Goal: Task Accomplishment & Management: Manage account settings

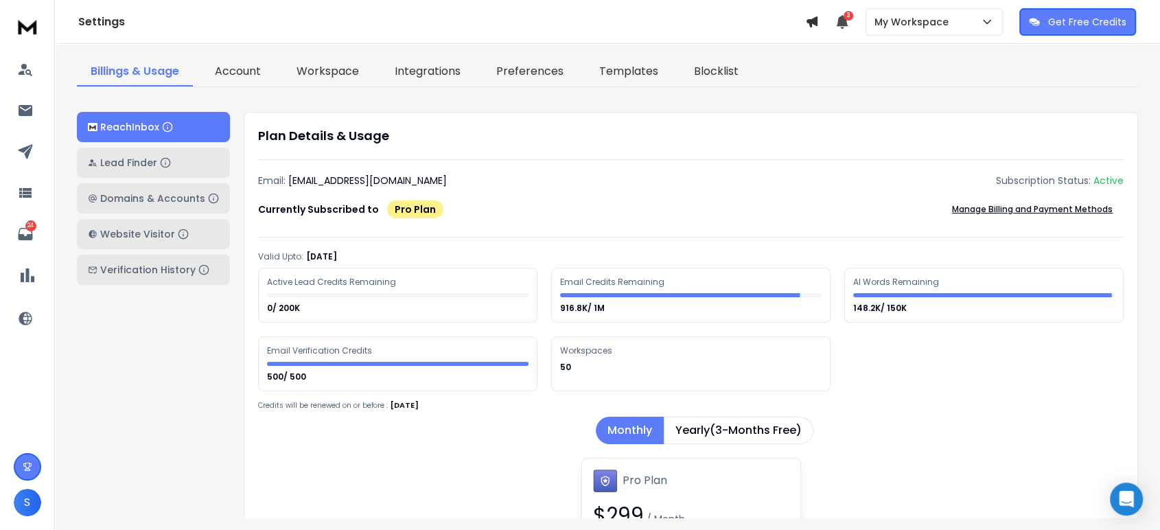
scroll to position [594, 0]
click at [22, 239] on icon at bounding box center [25, 234] width 14 height 12
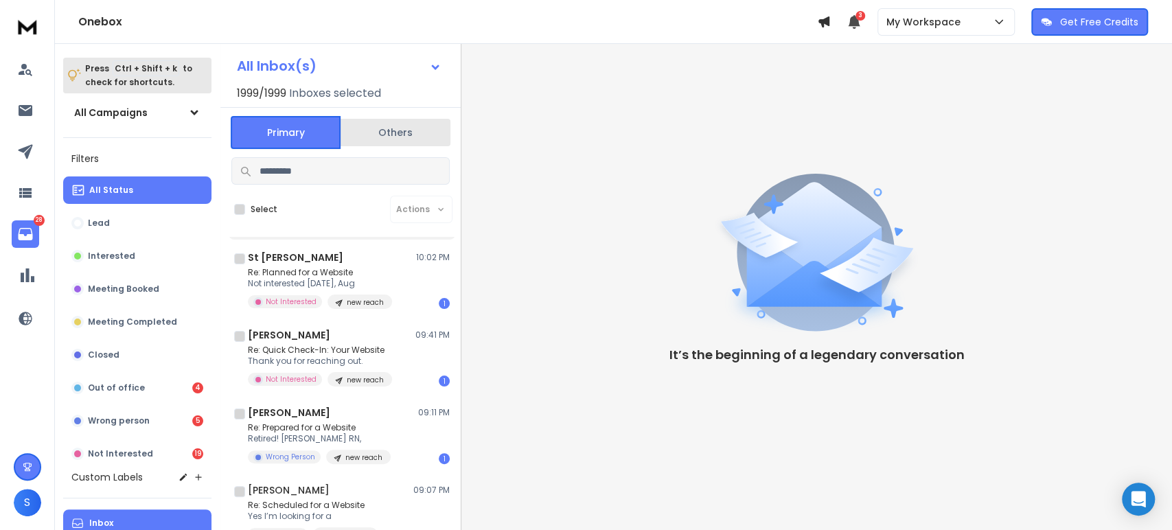
scroll to position [229, 0]
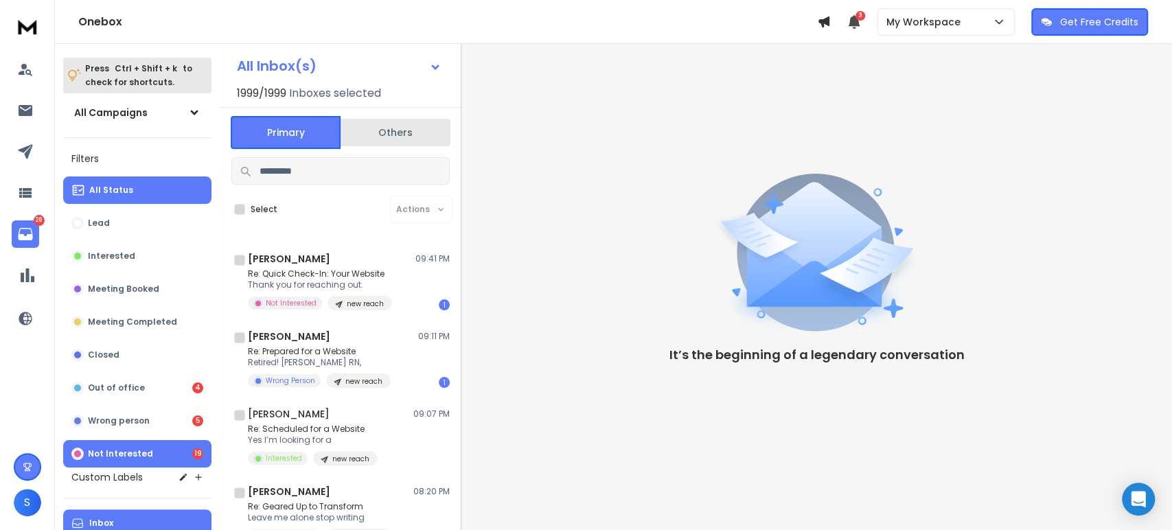
click at [156, 452] on button "Not Interested 19" at bounding box center [137, 453] width 148 height 27
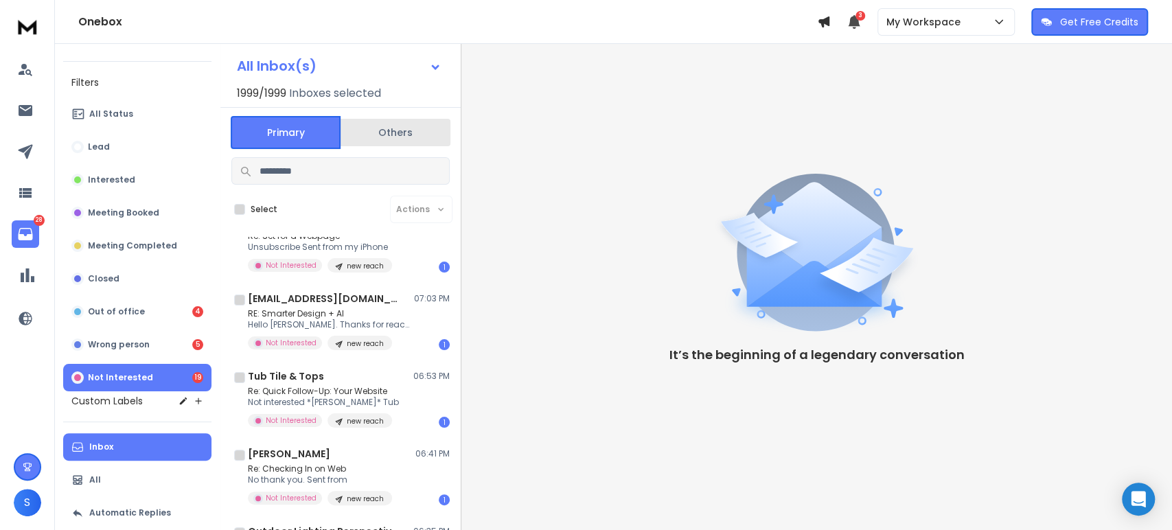
scroll to position [1068, 0]
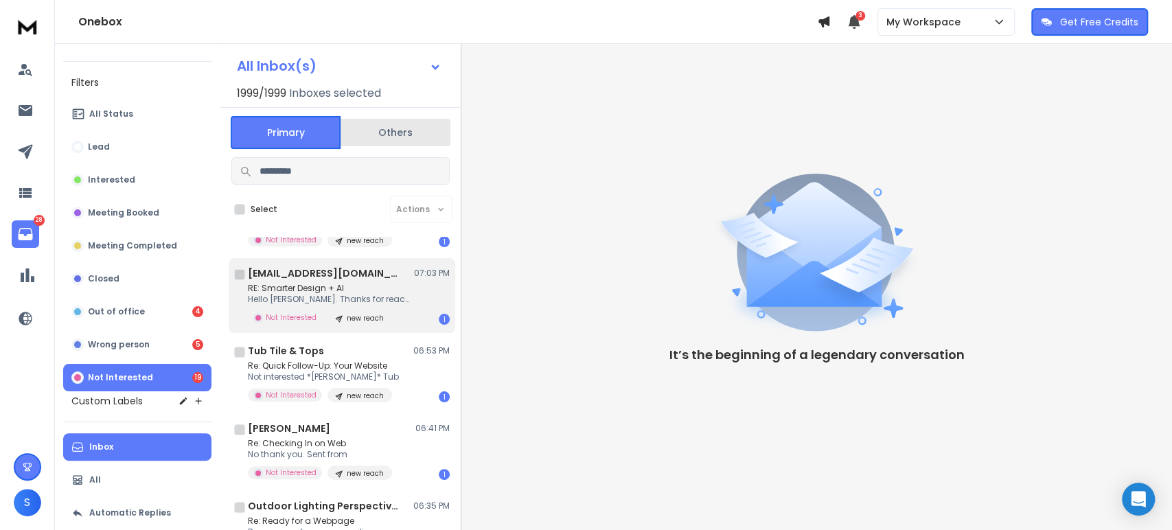
click at [352, 283] on p "RE: Smarter Design + AI" at bounding box center [330, 288] width 165 height 11
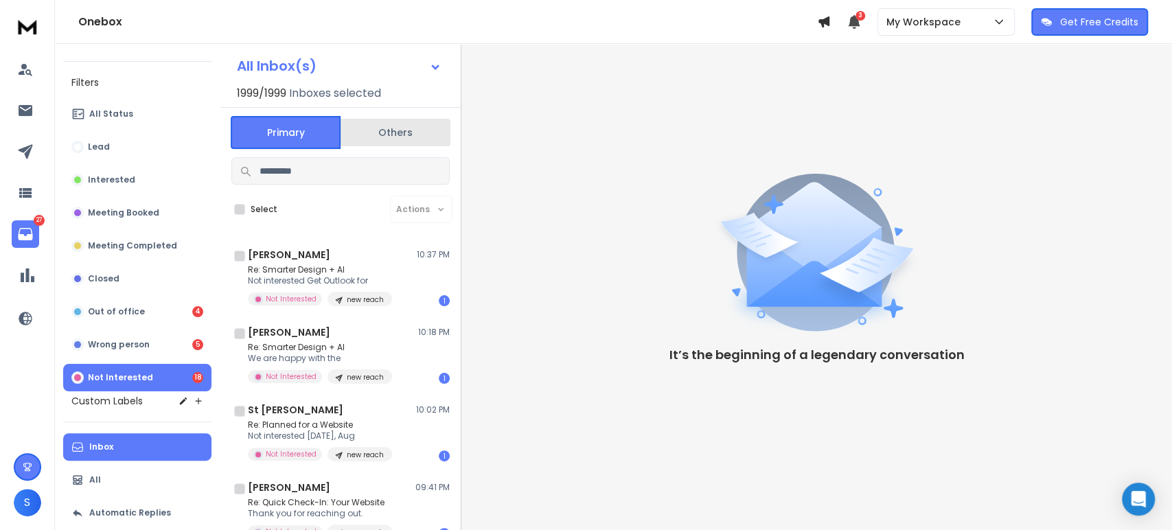
scroll to position [0, 0]
click at [250, 289] on button "SELECT THIS PAGE" at bounding box center [249, 284] width 11 height 11
click at [419, 216] on button "Actions" at bounding box center [421, 209] width 62 height 27
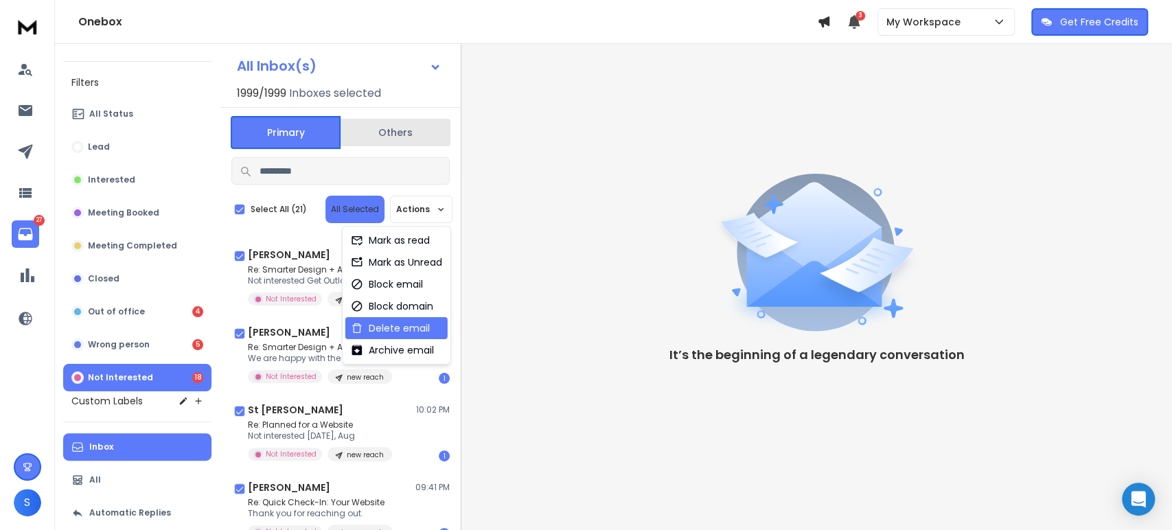
click at [389, 323] on div "Delete email" at bounding box center [390, 328] width 79 height 14
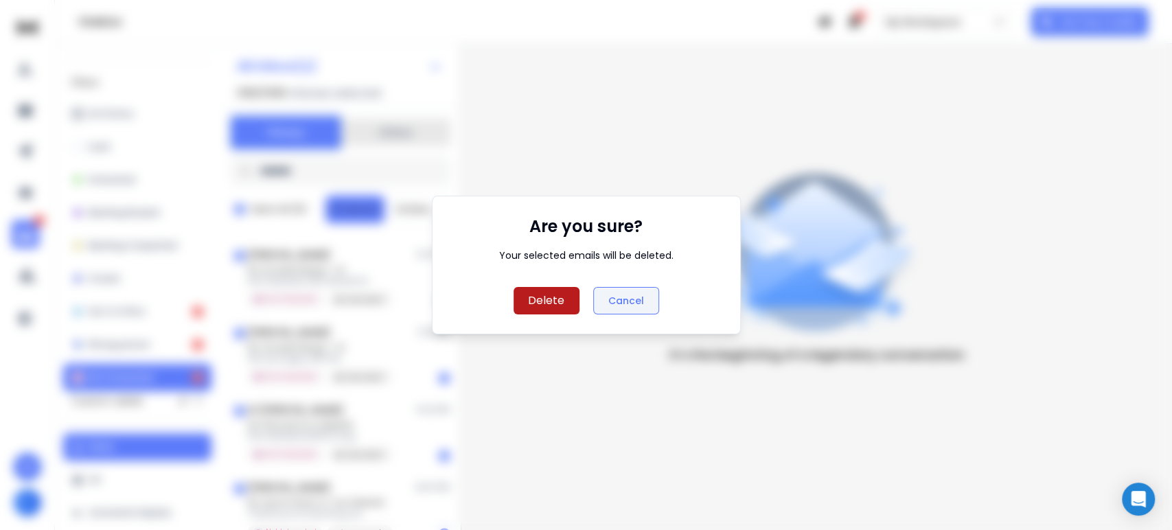
click at [534, 299] on button "Delete" at bounding box center [547, 300] width 66 height 27
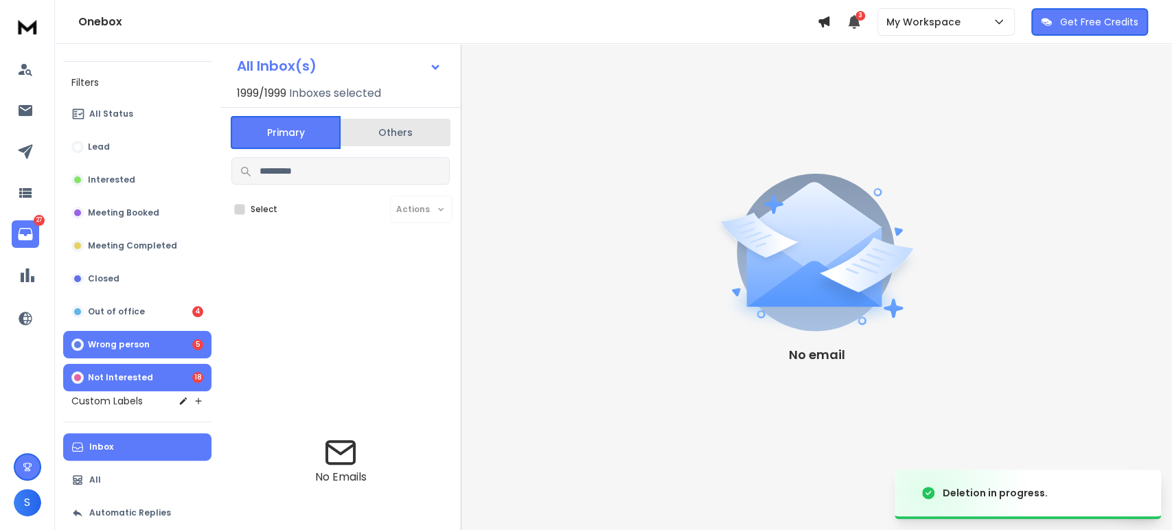
click at [121, 356] on button "Wrong person 5" at bounding box center [137, 344] width 148 height 27
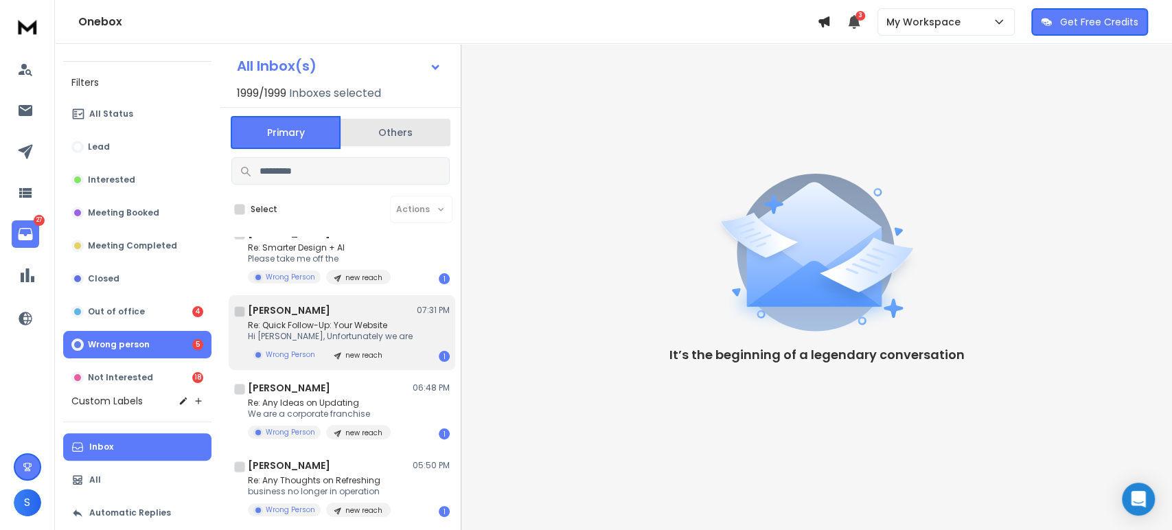
scroll to position [86, 0]
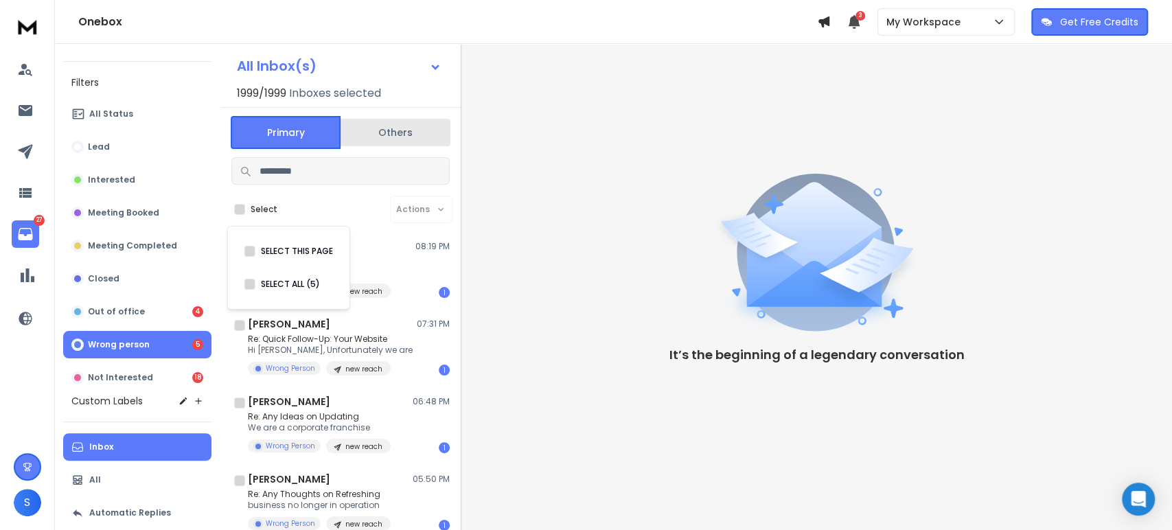
click at [249, 288] on button "SELECT THIS PAGE" at bounding box center [249, 284] width 11 height 11
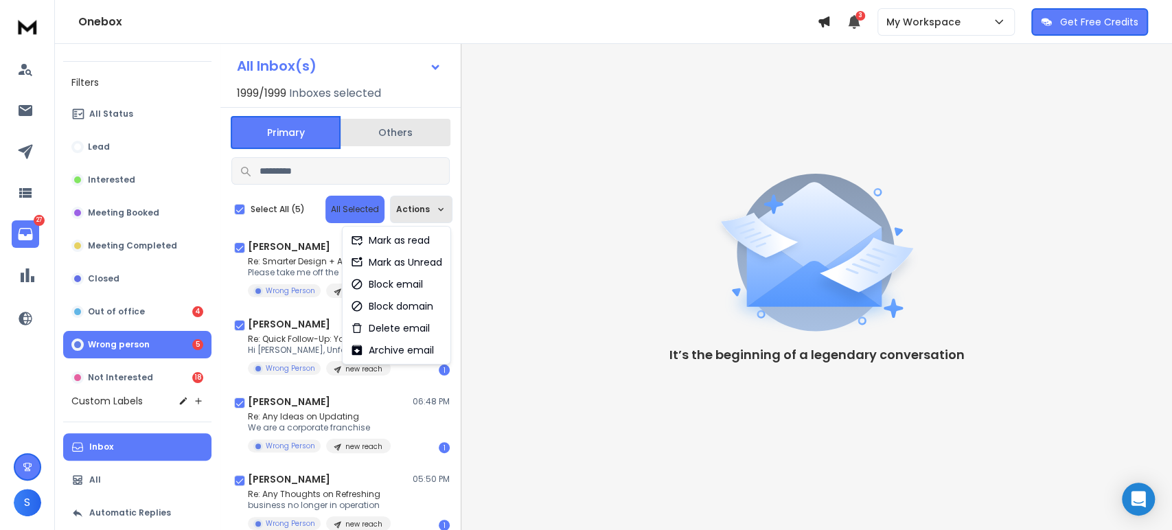
click at [430, 213] on button "Actions" at bounding box center [421, 209] width 62 height 27
click at [395, 323] on div "Delete email" at bounding box center [390, 328] width 79 height 14
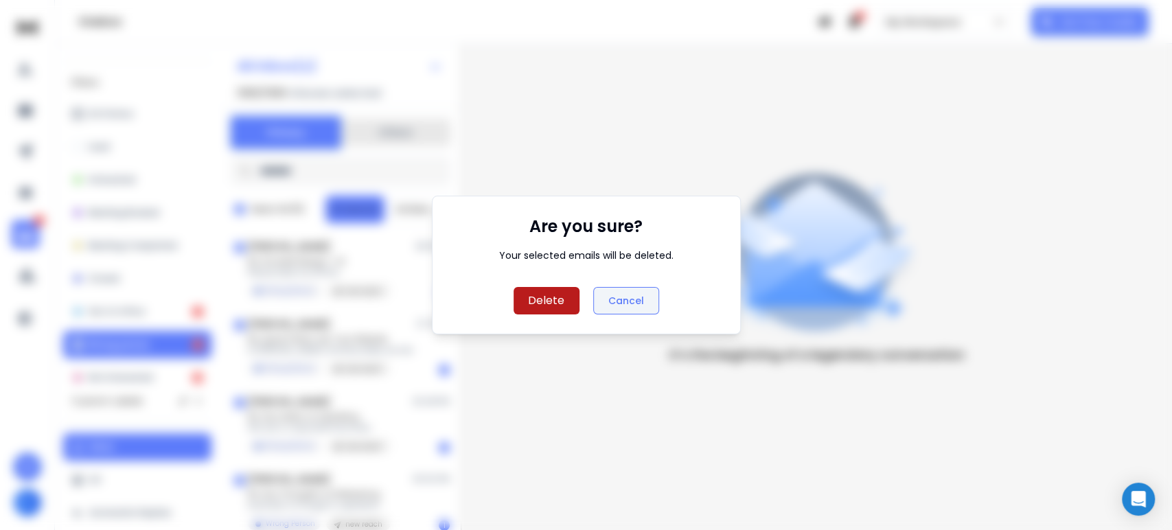
click at [520, 303] on button "Delete" at bounding box center [547, 300] width 66 height 27
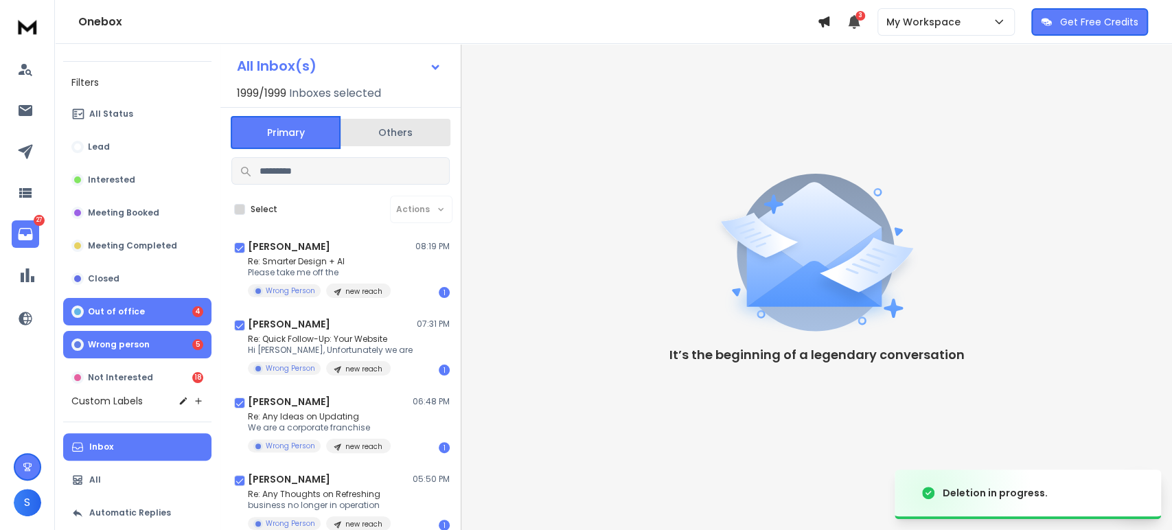
click at [115, 309] on p "Out of office" at bounding box center [116, 311] width 57 height 11
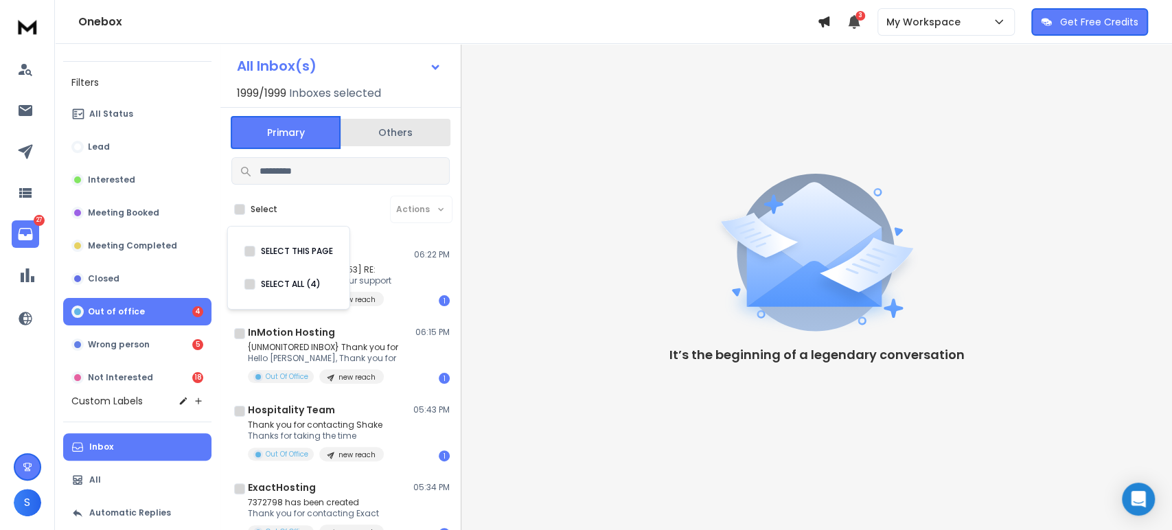
click at [246, 286] on button "SELECT THIS PAGE" at bounding box center [249, 284] width 11 height 11
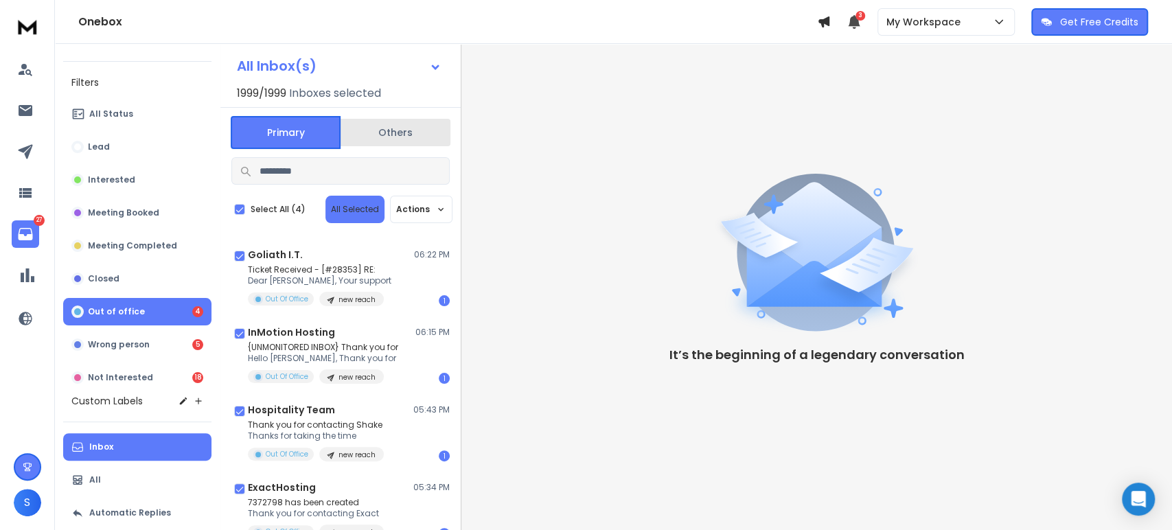
click at [428, 224] on div "Select All (4) All Selected Actions Goliath I.T. 06:22 PM Ticket Received - [#2…" at bounding box center [340, 369] width 240 height 435
click at [428, 220] on button "Actions" at bounding box center [421, 209] width 62 height 27
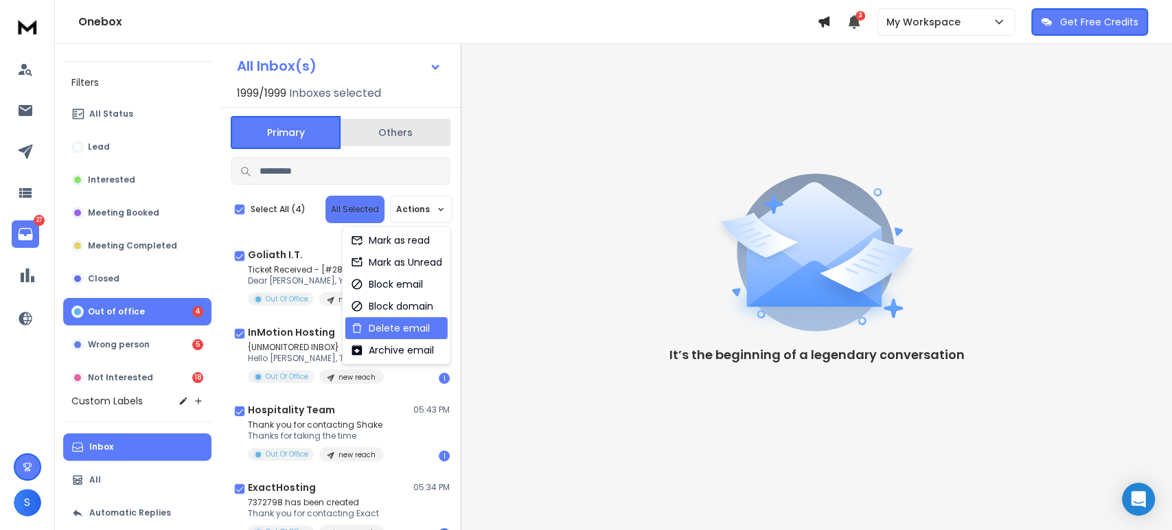
click at [376, 334] on div "Delete email" at bounding box center [390, 328] width 79 height 14
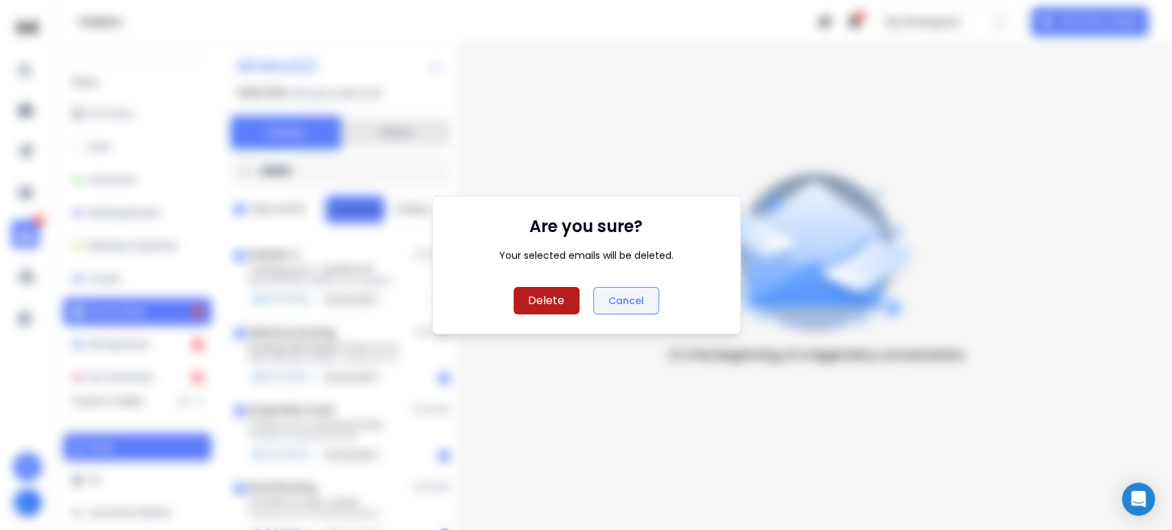
click at [533, 306] on button "Delete" at bounding box center [547, 300] width 66 height 27
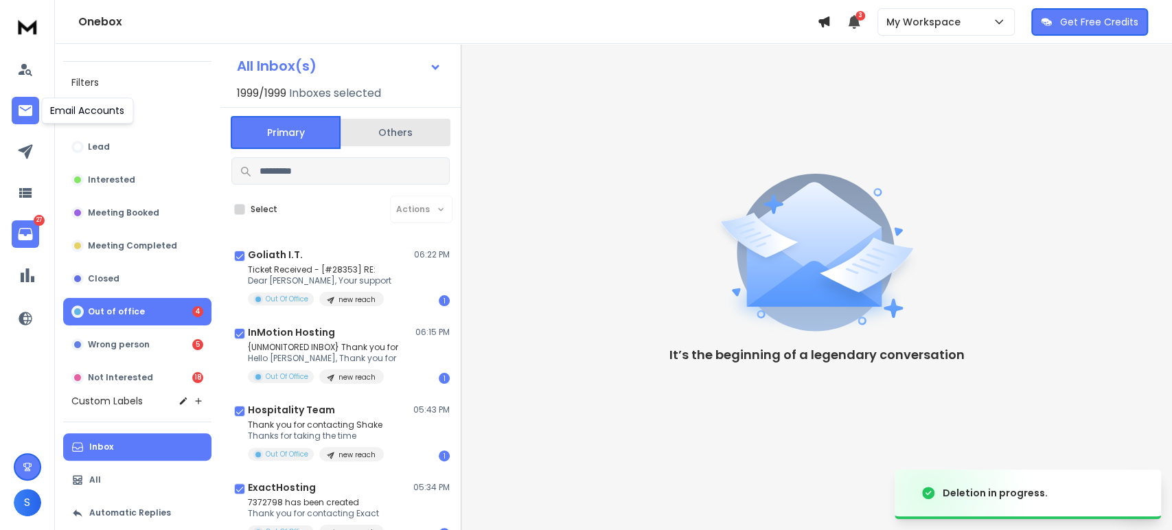
click at [30, 113] on icon at bounding box center [26, 110] width 14 height 11
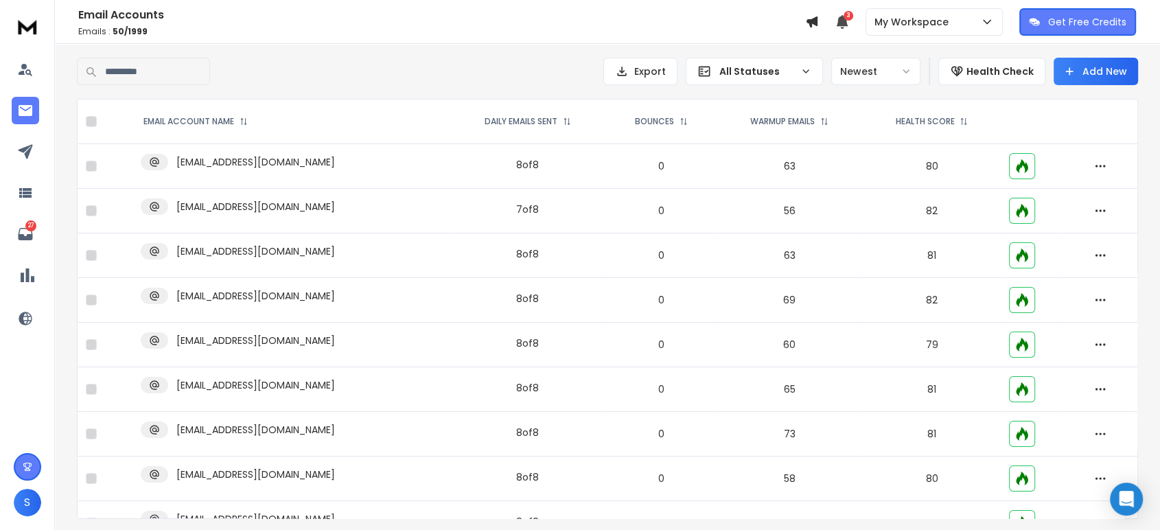
click at [771, 75] on p "All Statuses" at bounding box center [758, 72] width 76 height 14
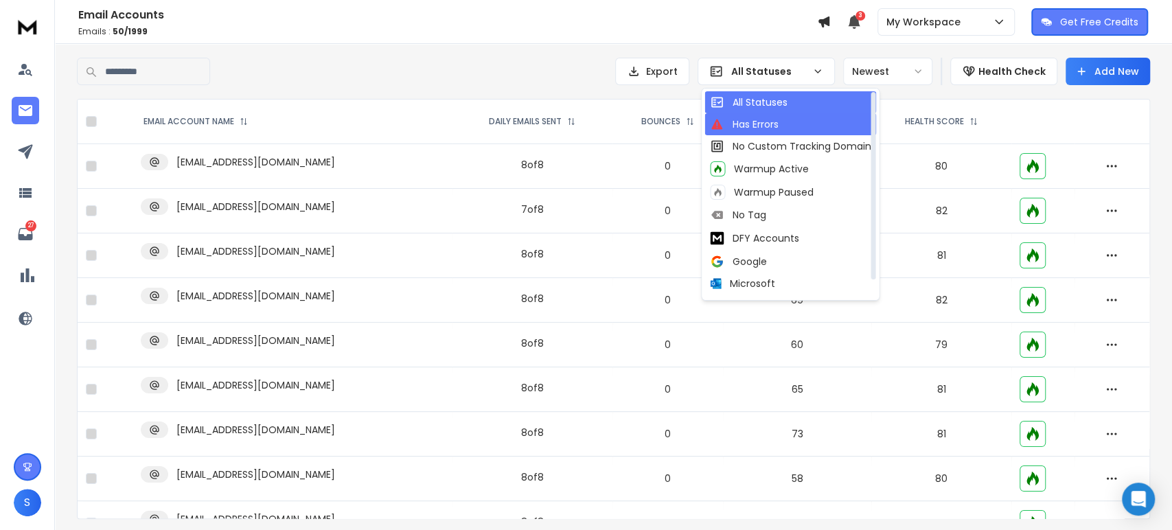
click at [760, 120] on div "Has Errors" at bounding box center [744, 124] width 68 height 14
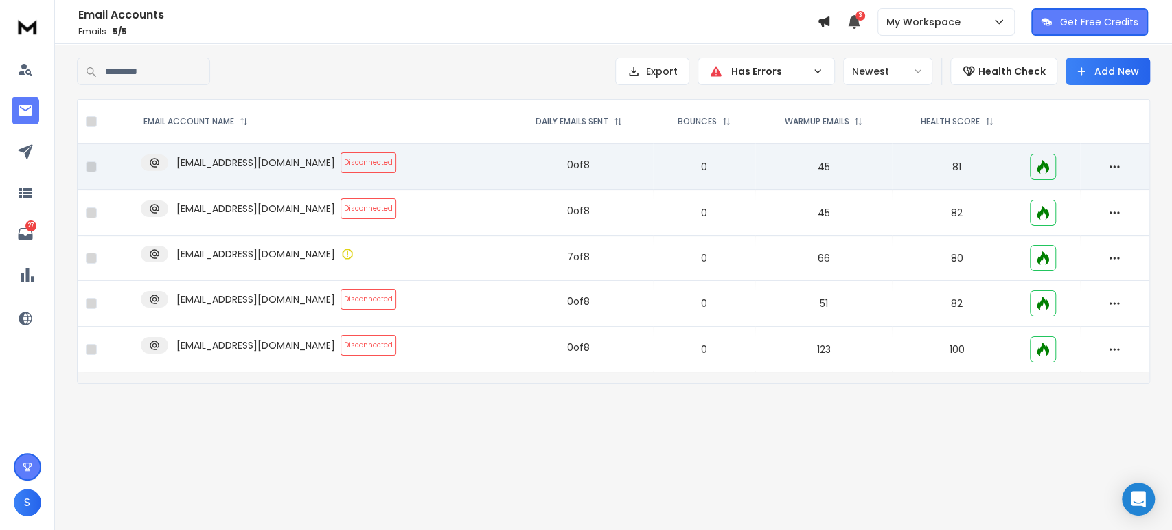
click at [417, 162] on div "cobblecotton09@gmail.com Disconnected" at bounding box center [319, 162] width 356 height 21
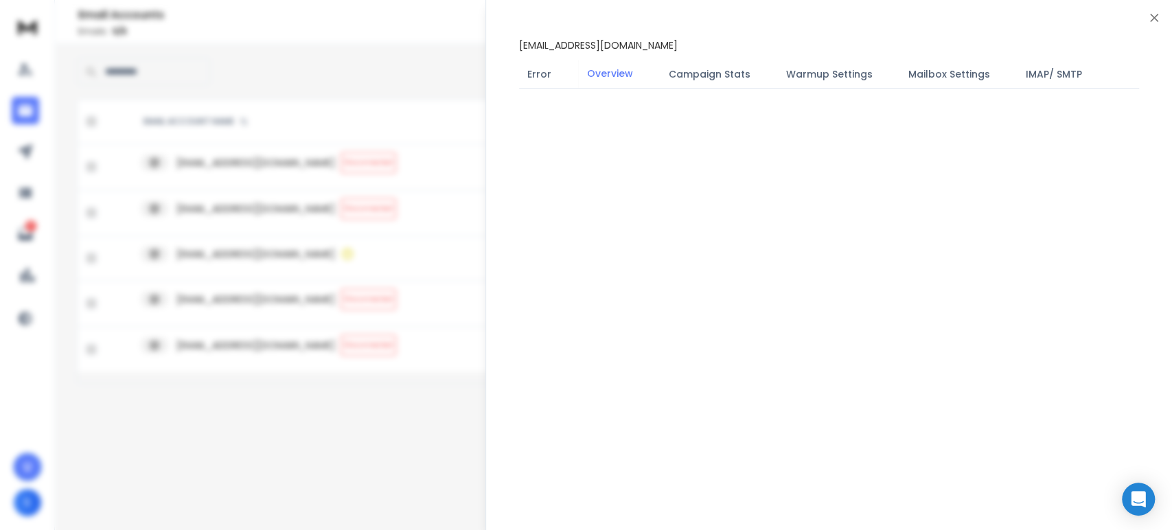
click at [455, 203] on div at bounding box center [586, 265] width 1172 height 530
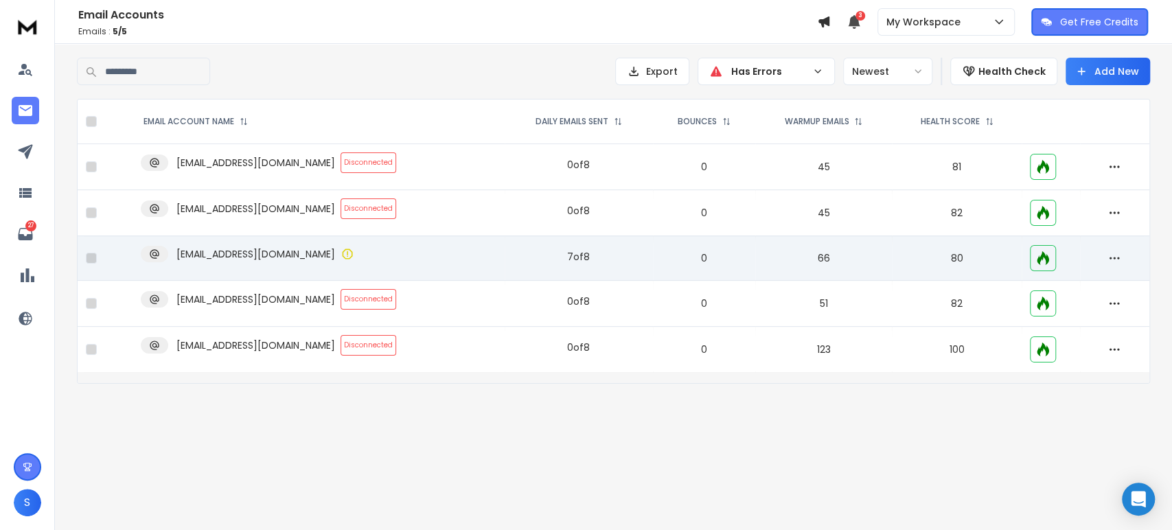
click at [393, 251] on div "leahphillips19795@gmail.com" at bounding box center [319, 254] width 356 height 16
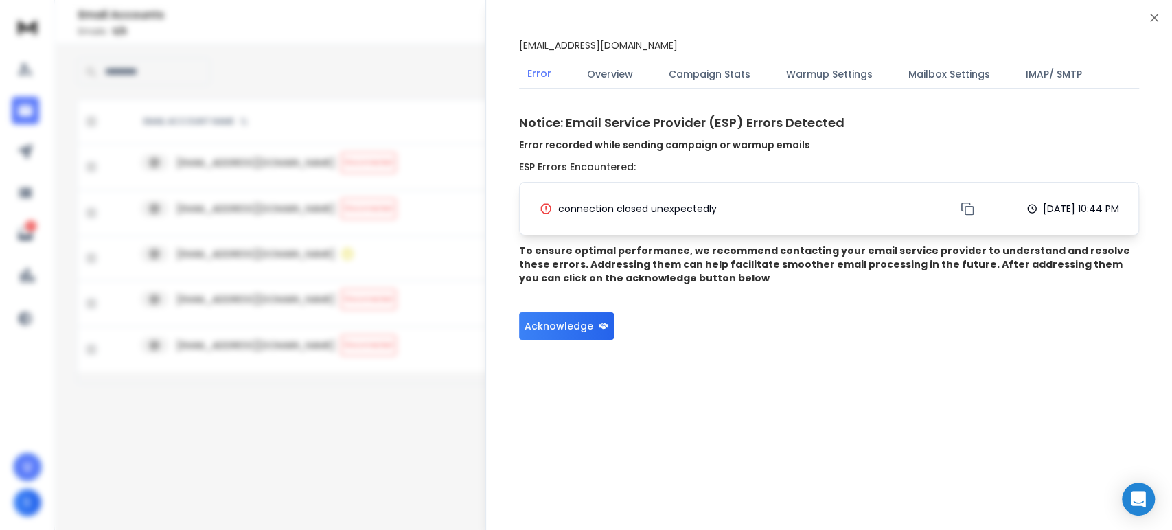
click at [838, 65] on button "Warmup Settings" at bounding box center [829, 74] width 103 height 30
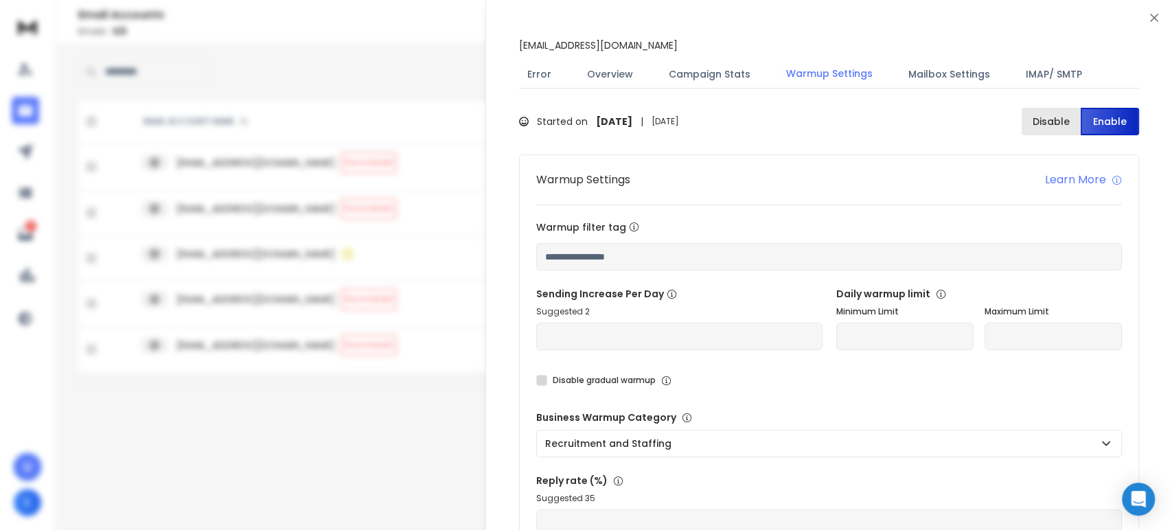
click at [714, 65] on button "Campaign Stats" at bounding box center [709, 74] width 98 height 30
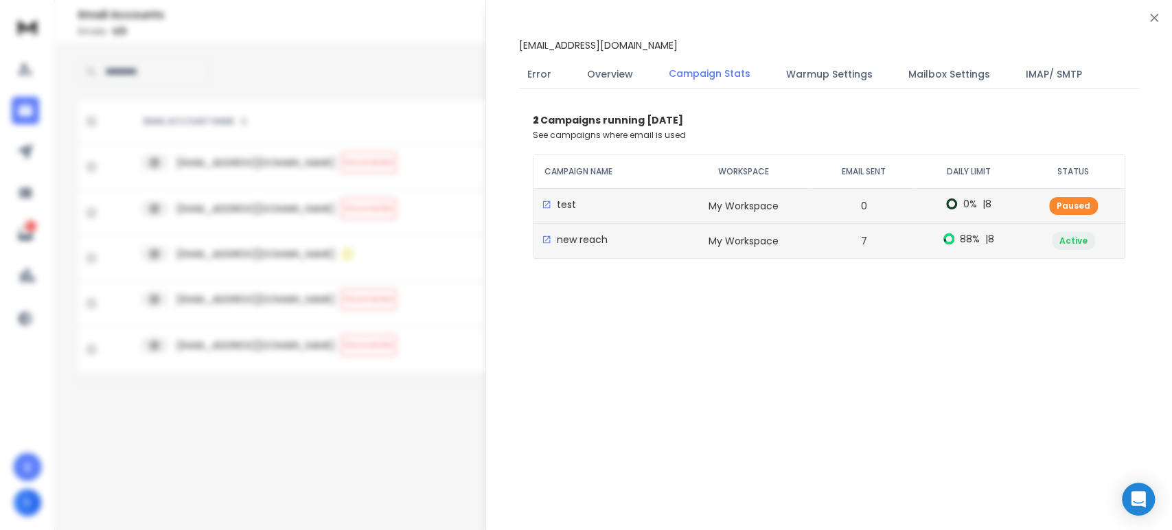
click at [615, 70] on button "Overview" at bounding box center [610, 74] width 62 height 30
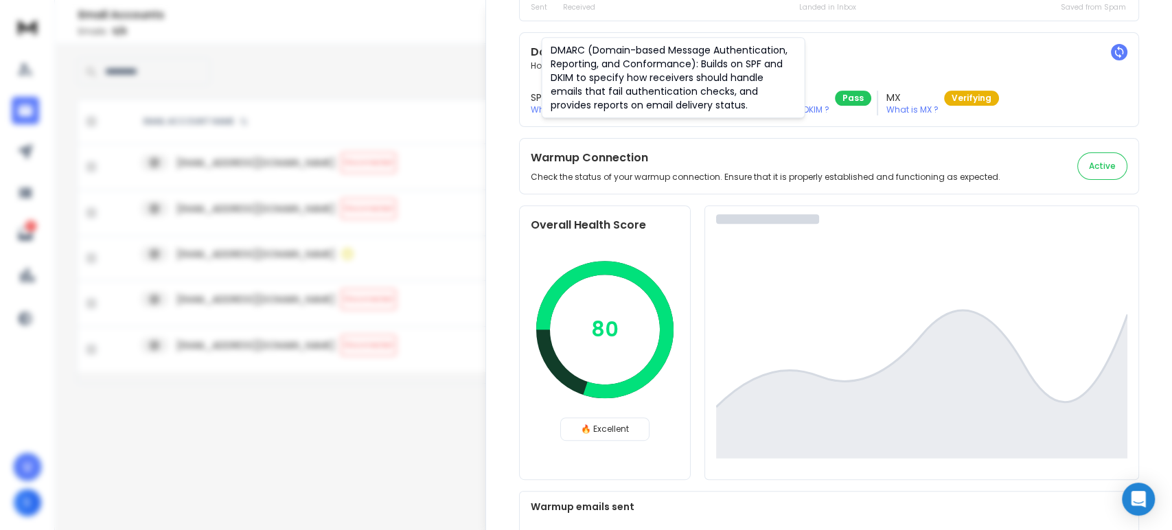
scroll to position [305, 0]
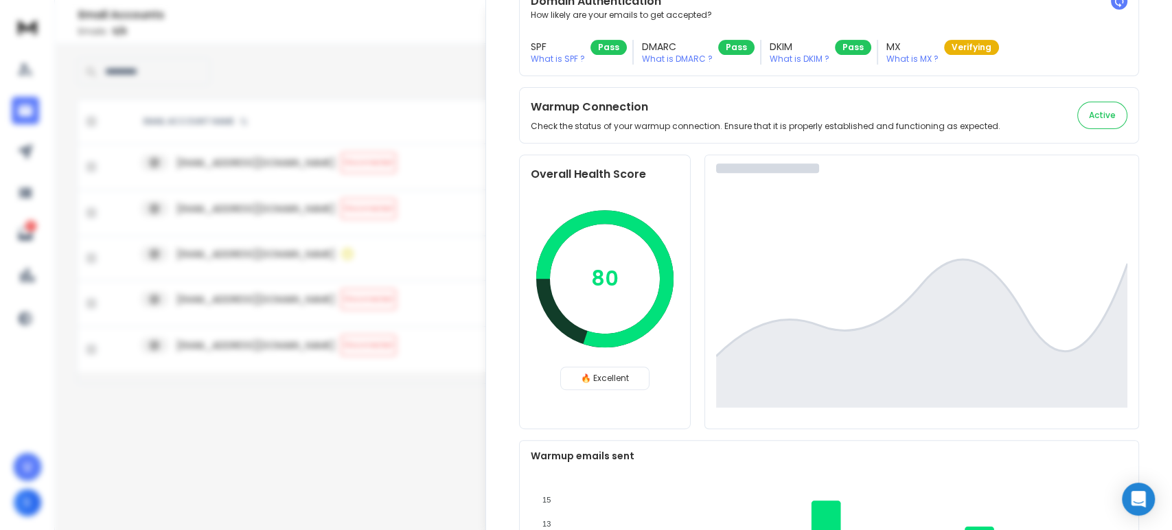
click at [1099, 119] on button "Active" at bounding box center [1102, 115] width 50 height 27
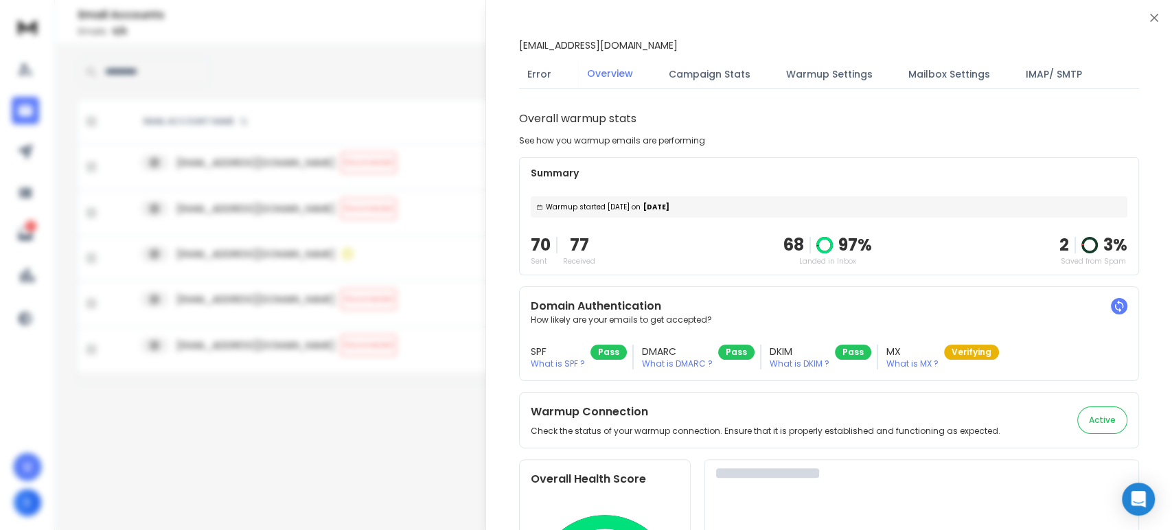
click at [908, 67] on button "Mailbox Settings" at bounding box center [949, 74] width 98 height 30
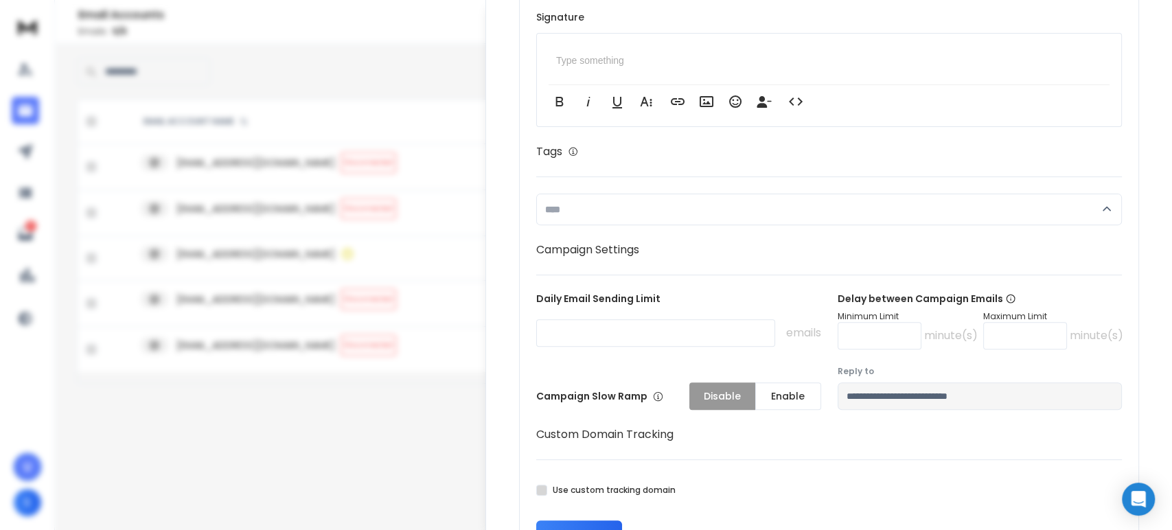
scroll to position [291, 0]
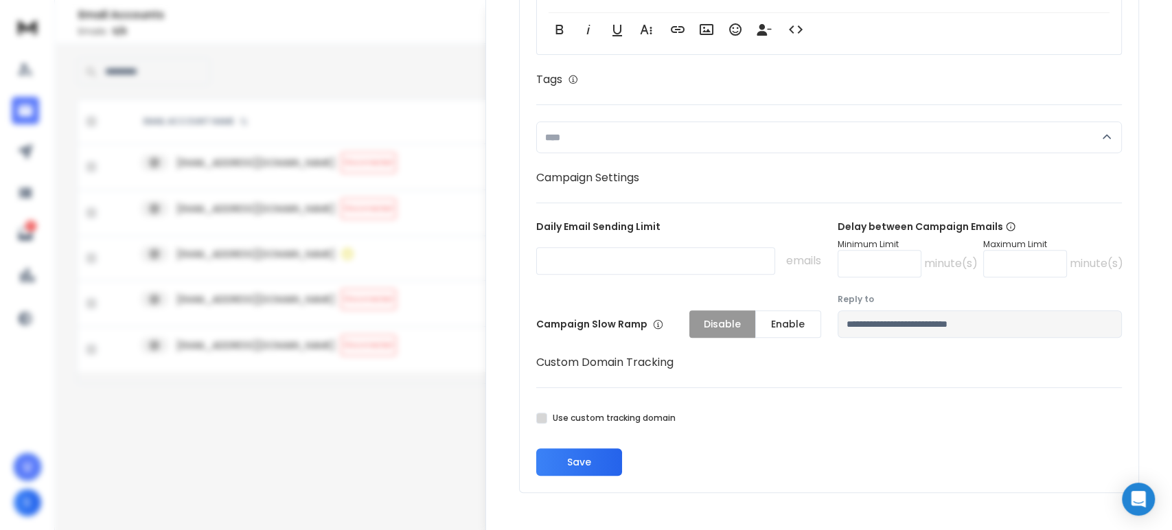
click at [585, 461] on button "Save" at bounding box center [579, 461] width 86 height 27
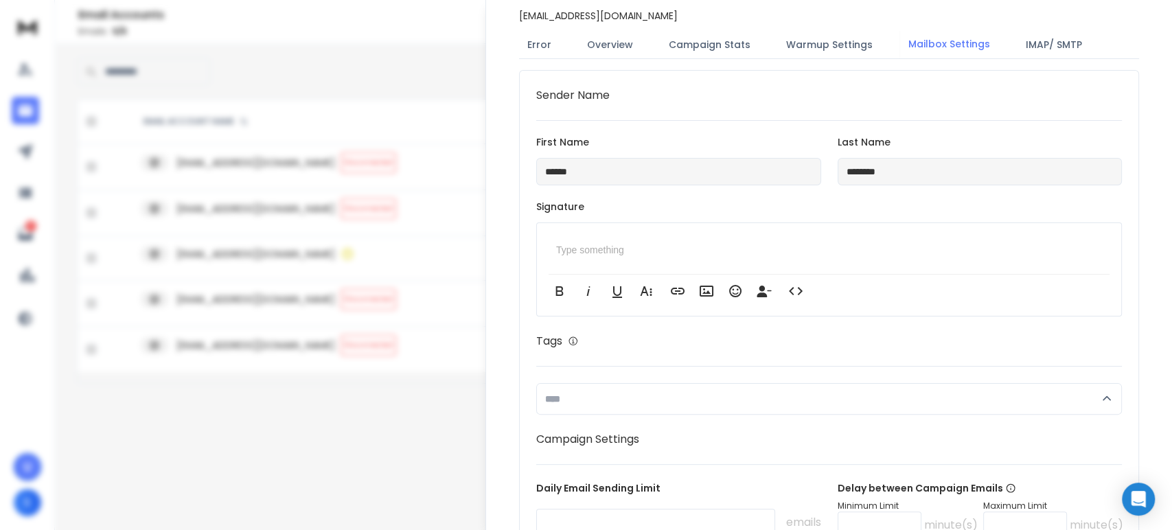
scroll to position [0, 0]
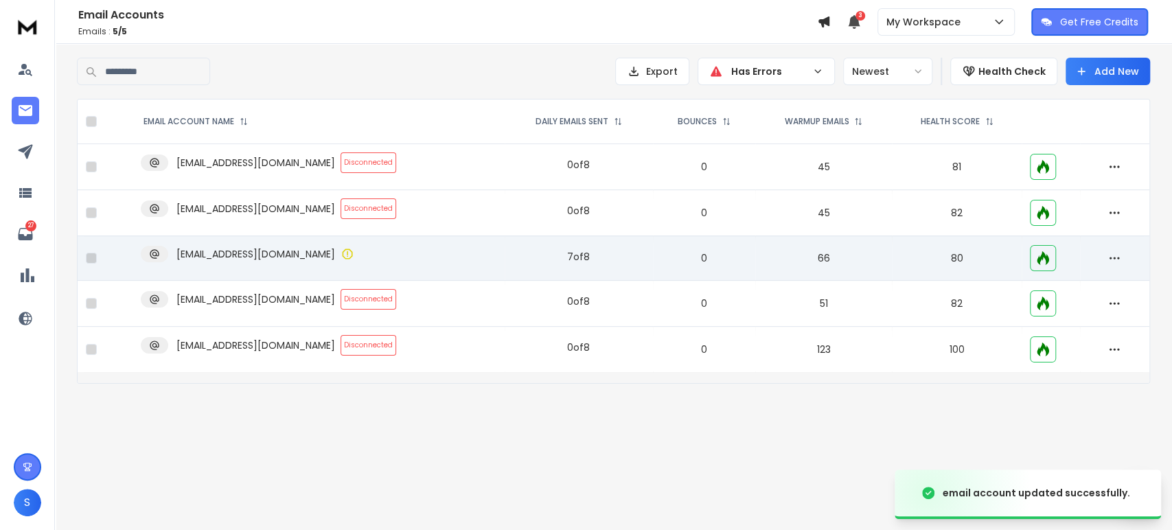
click at [668, 251] on p "0" at bounding box center [704, 258] width 86 height 14
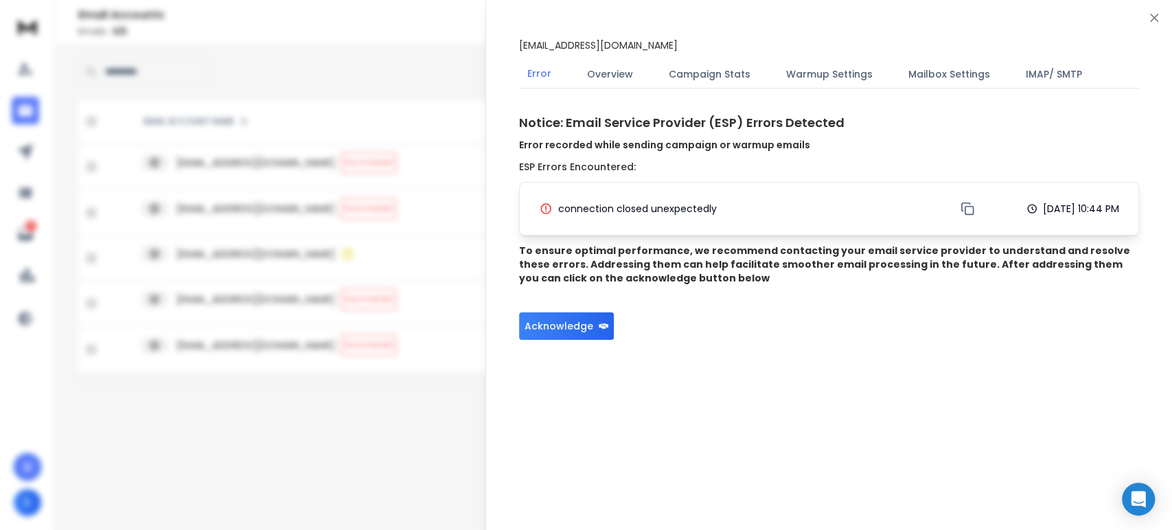
click at [546, 331] on button "Acknowledge" at bounding box center [566, 325] width 95 height 27
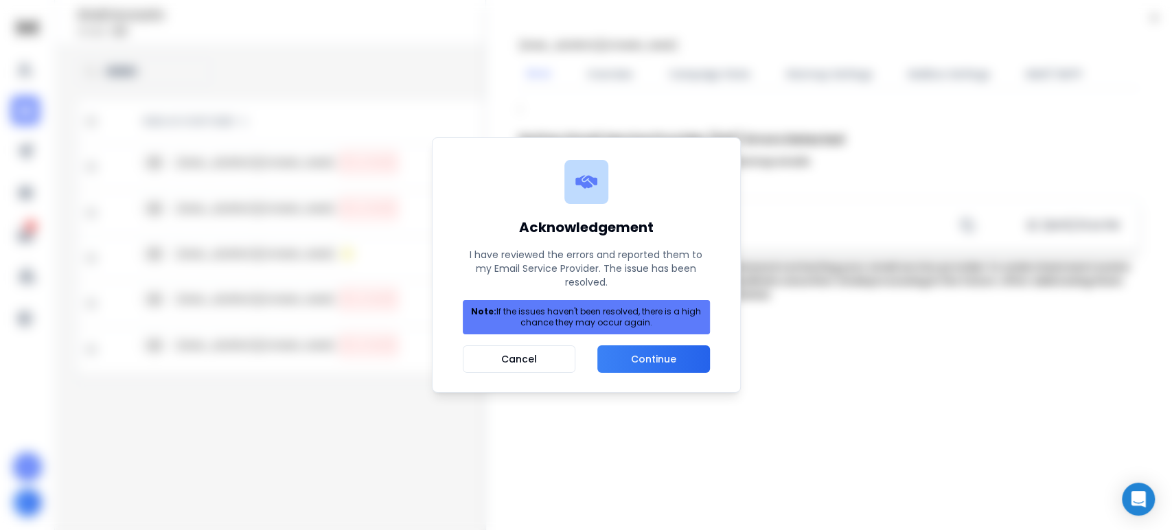
click at [636, 353] on button "Continue" at bounding box center [653, 358] width 112 height 27
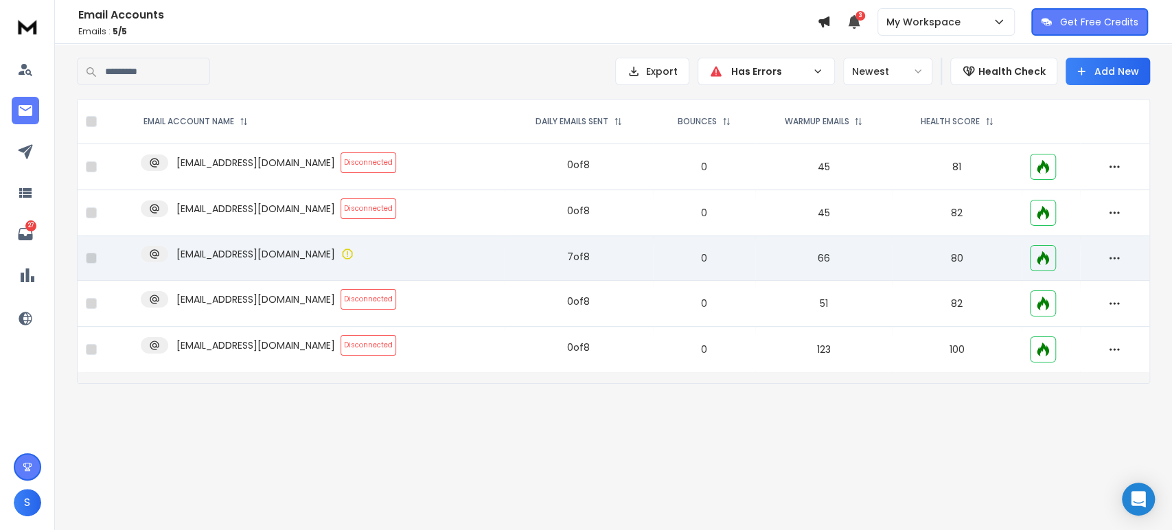
click at [533, 256] on td "7 of 8" at bounding box center [579, 254] width 148 height 36
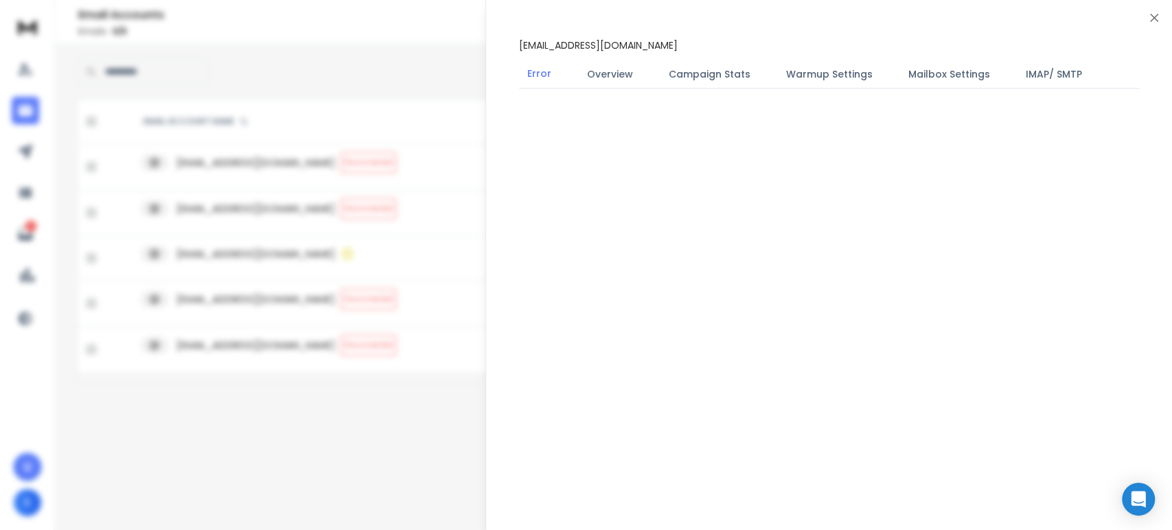
click at [802, 68] on button "Warmup Settings" at bounding box center [829, 74] width 103 height 30
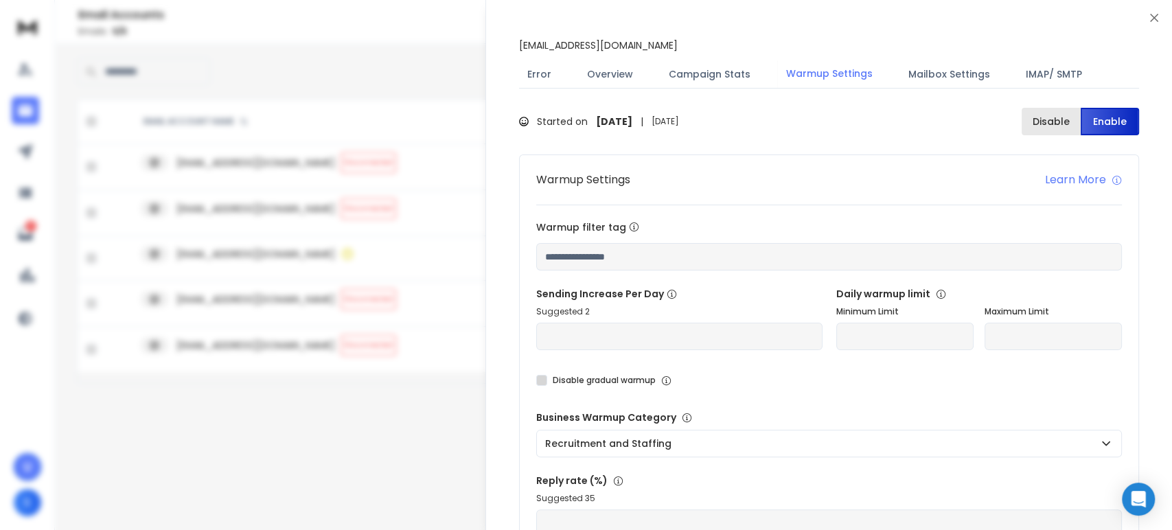
drag, startPoint x: 1017, startPoint y: 332, endPoint x: 953, endPoint y: 332, distance: 63.9
click at [953, 332] on div "Minimum Limit * Maximum Limit **" at bounding box center [979, 328] width 286 height 44
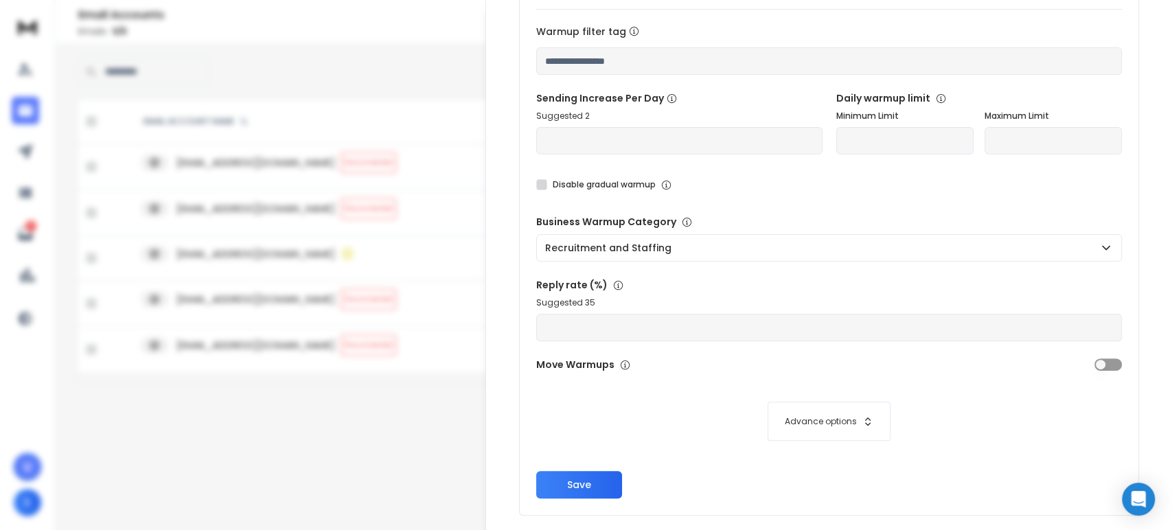
scroll to position [219, 0]
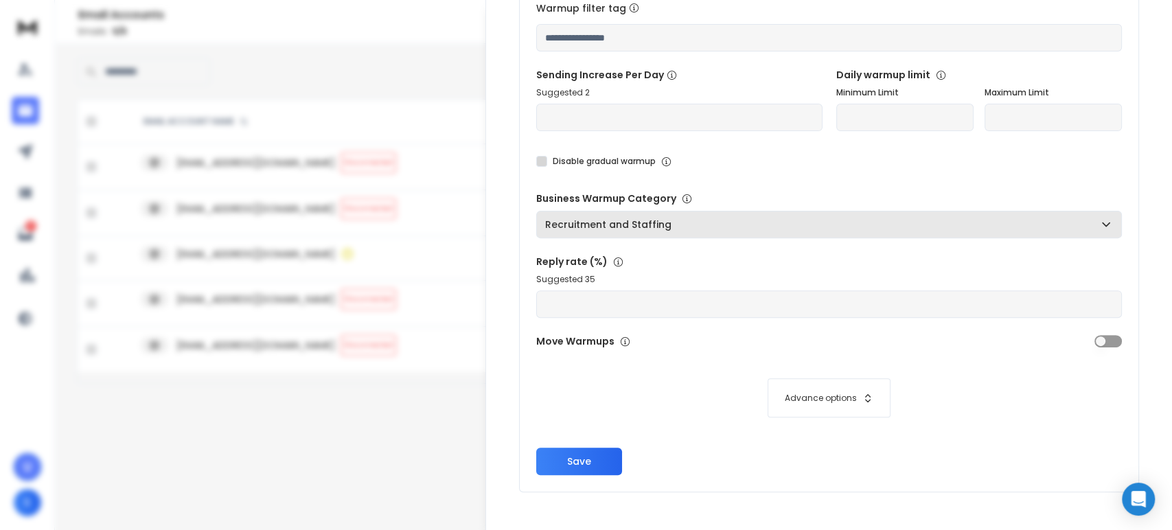
type input "**"
click at [696, 224] on div "Recruitment and Staffing" at bounding box center [829, 225] width 568 height 14
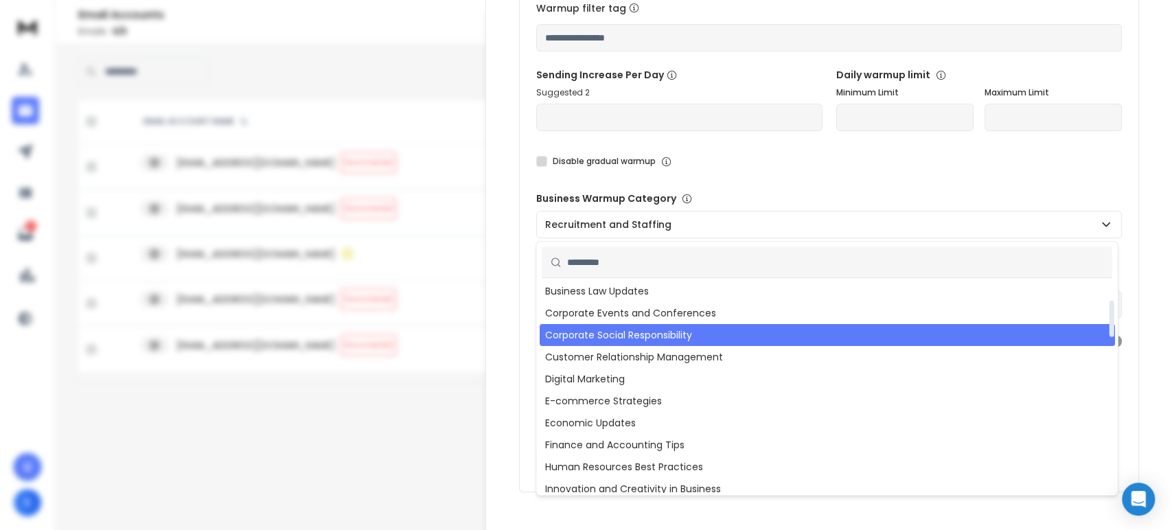
scroll to position [76, 0]
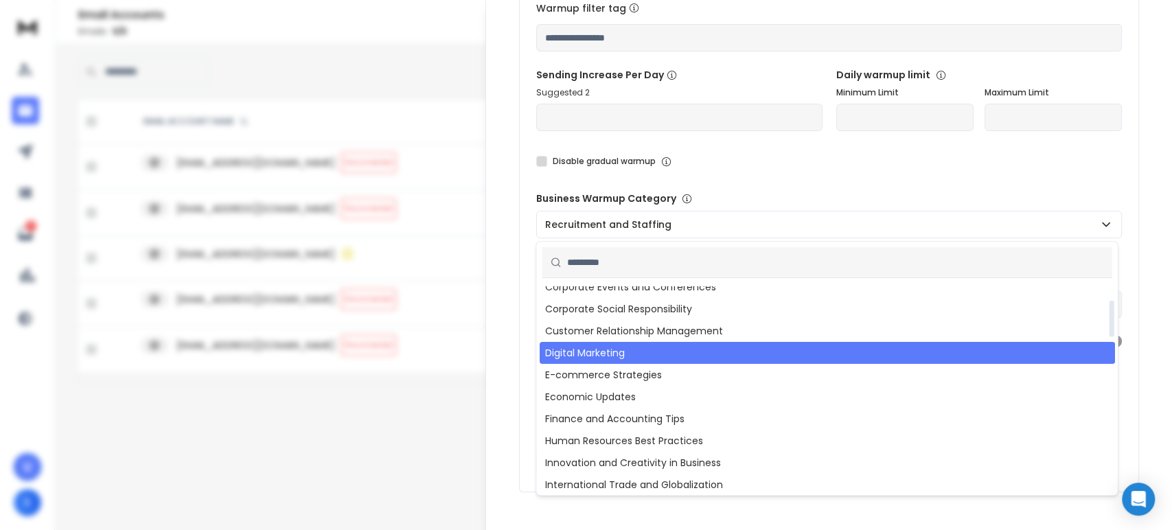
click at [628, 352] on div "Digital Marketing" at bounding box center [826, 353] width 575 height 22
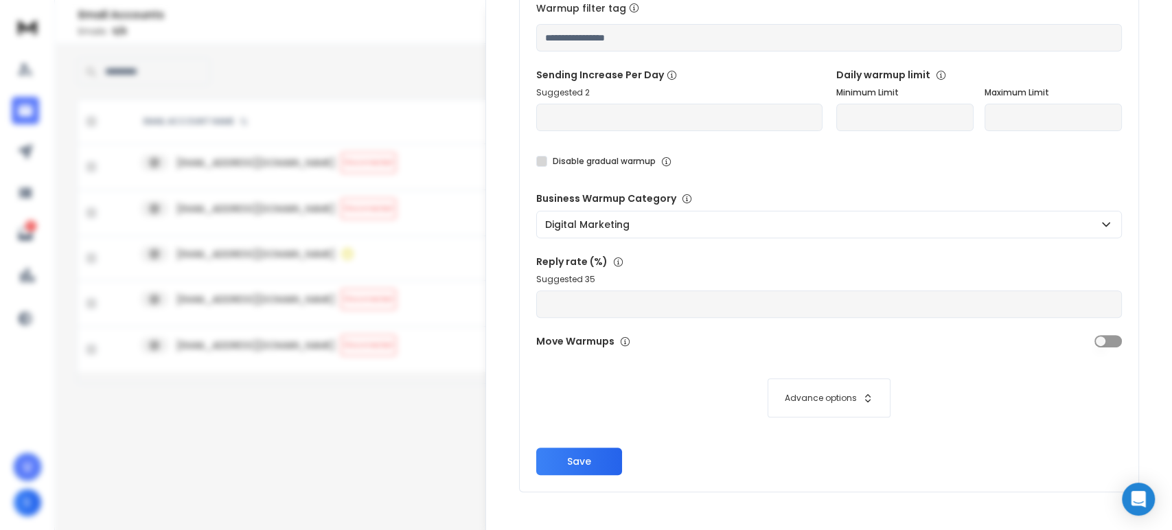
click at [842, 389] on div "Advance options" at bounding box center [829, 397] width 123 height 39
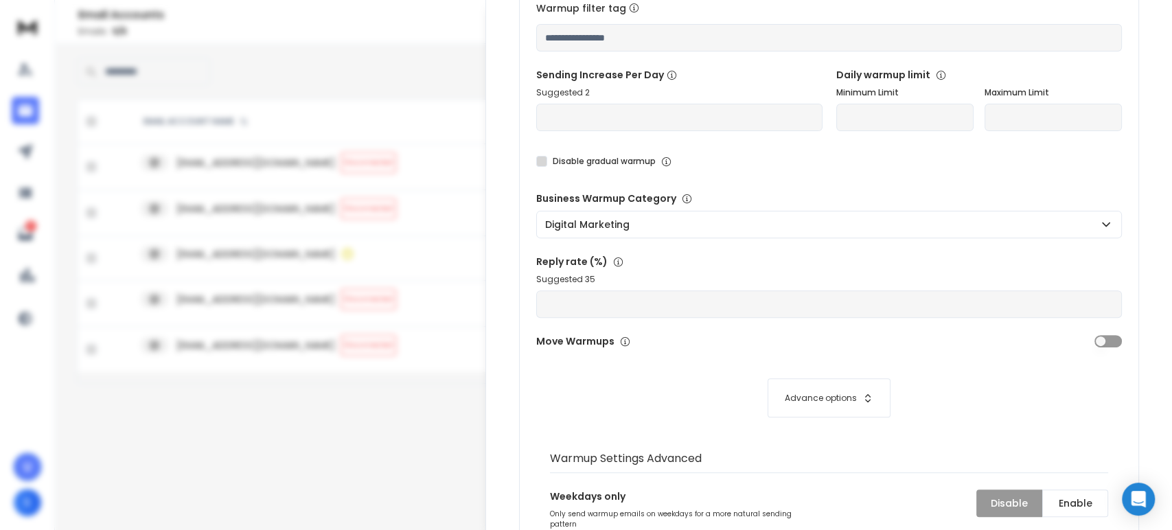
scroll to position [371, 0]
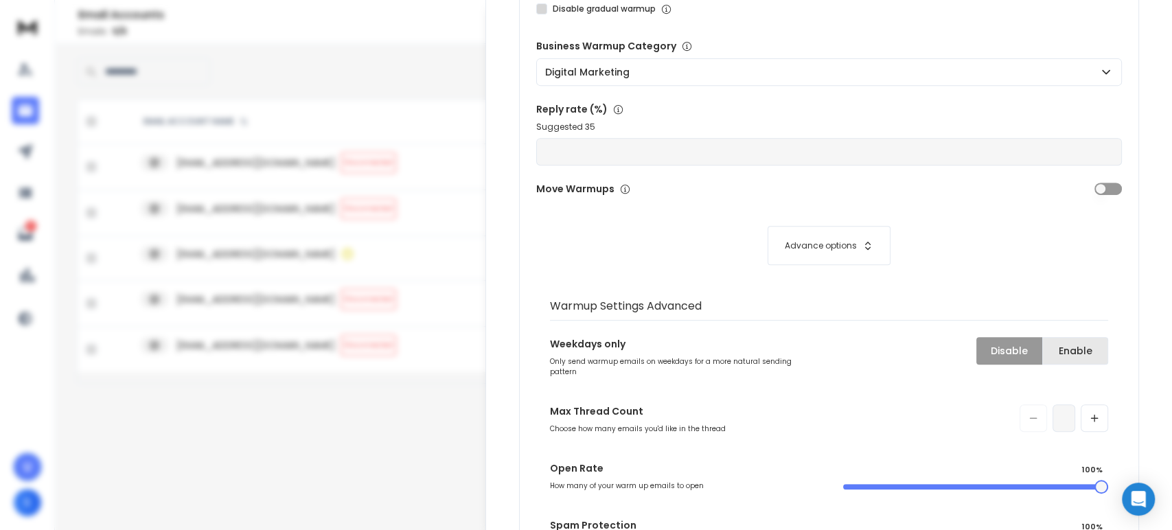
click at [1070, 352] on button "Enable" at bounding box center [1075, 350] width 66 height 27
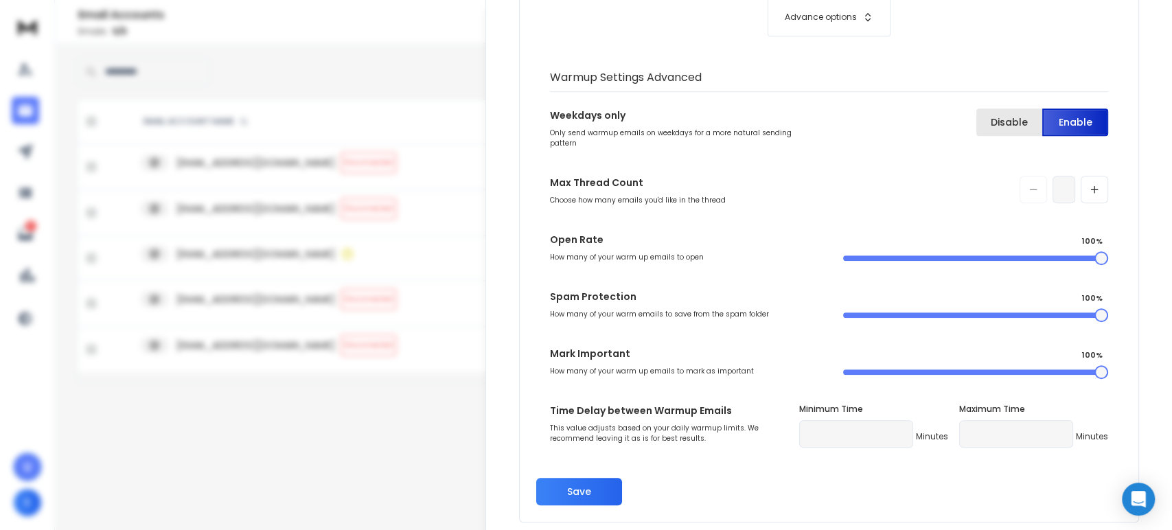
scroll to position [620, 0]
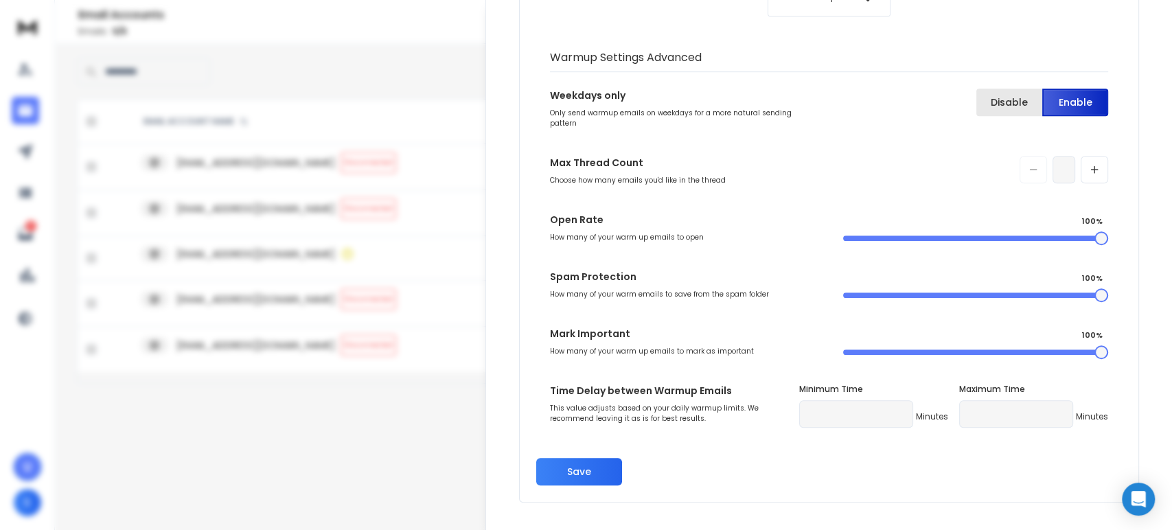
click at [604, 466] on button "Save" at bounding box center [579, 471] width 86 height 27
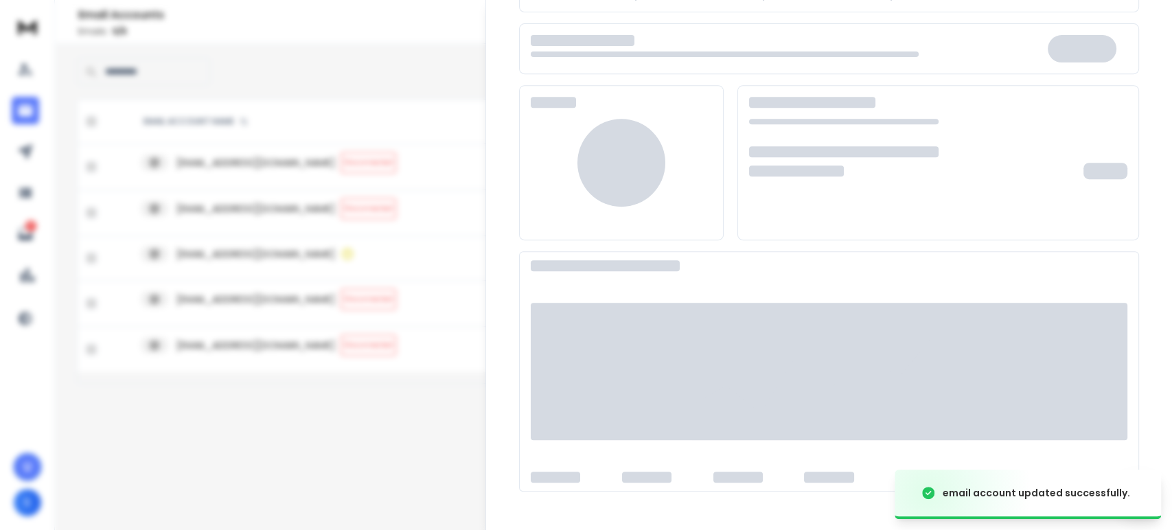
scroll to position [374, 0]
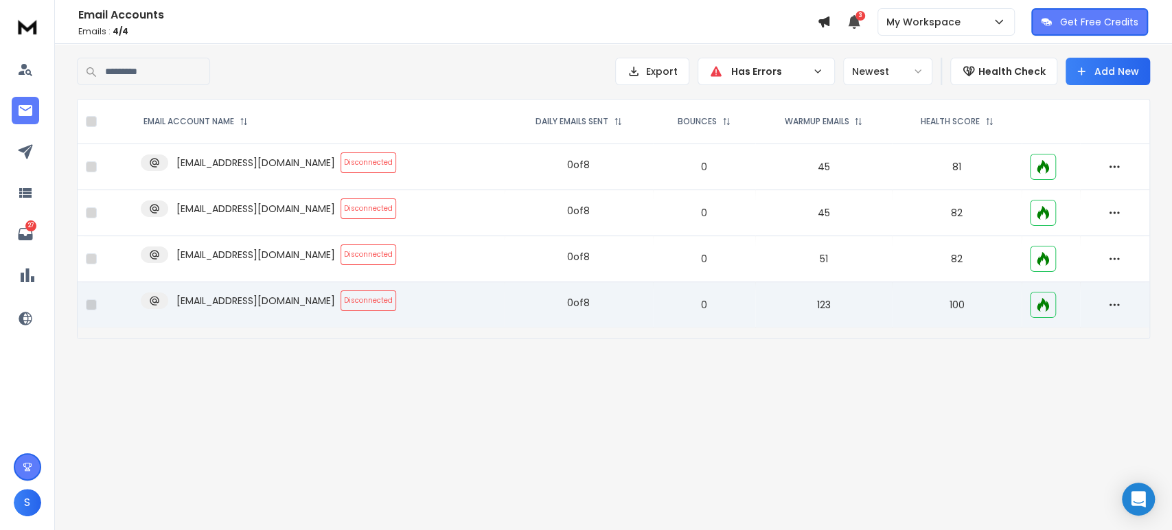
click at [755, 303] on td "123" at bounding box center [823, 305] width 137 height 46
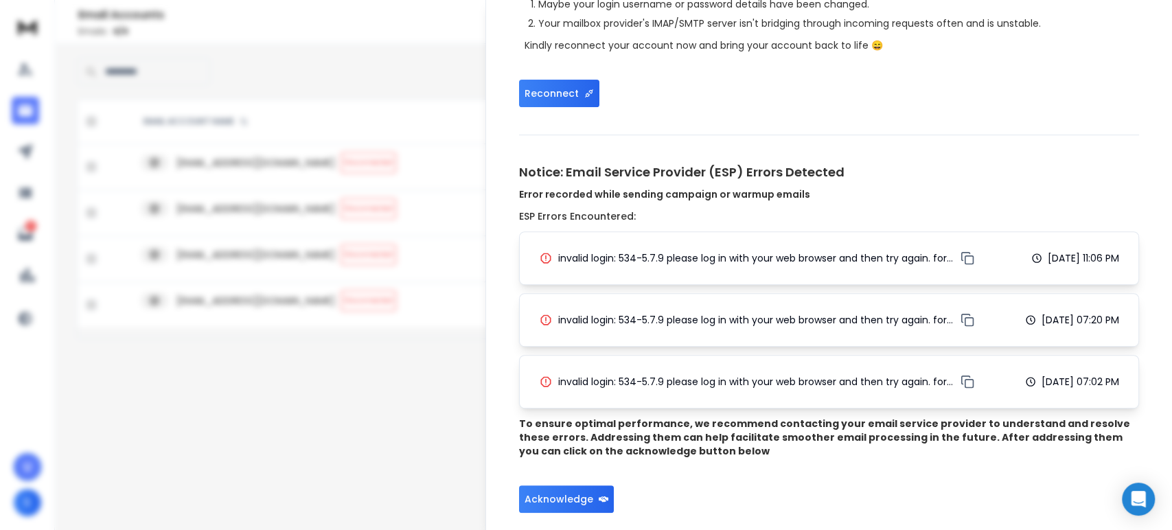
scroll to position [341, 0]
click at [373, 395] on div at bounding box center [586, 265] width 1172 height 530
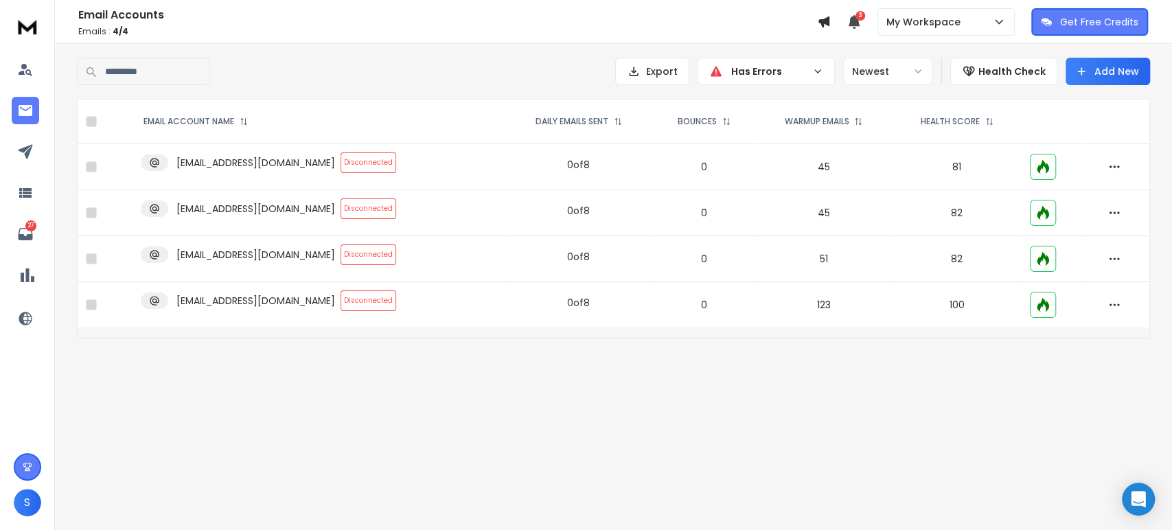
click at [40, 238] on div "27" at bounding box center [28, 236] width 32 height 33
click at [17, 234] on icon at bounding box center [25, 234] width 16 height 16
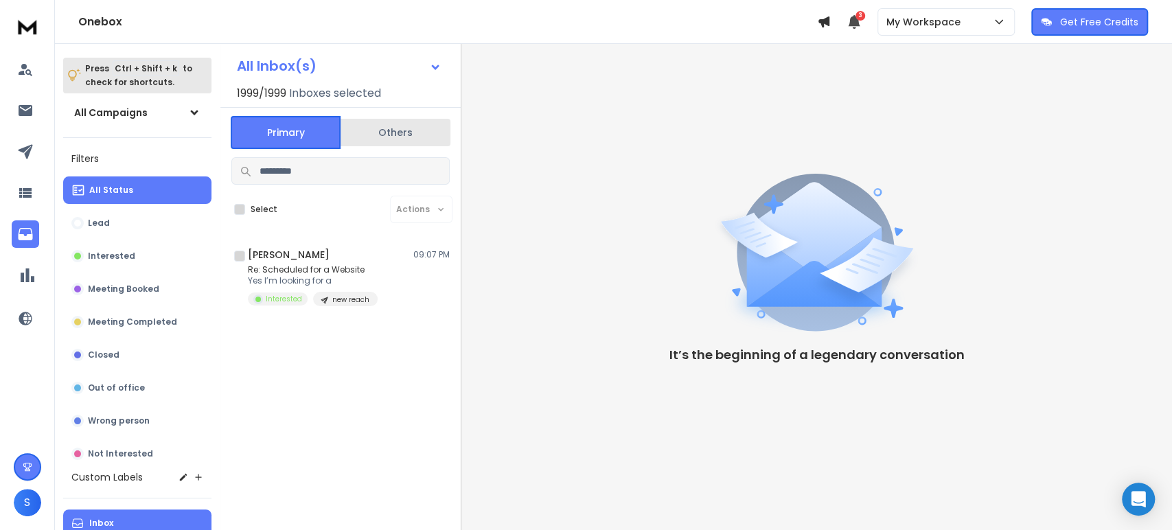
click at [422, 212] on div "Actions" at bounding box center [421, 209] width 62 height 27
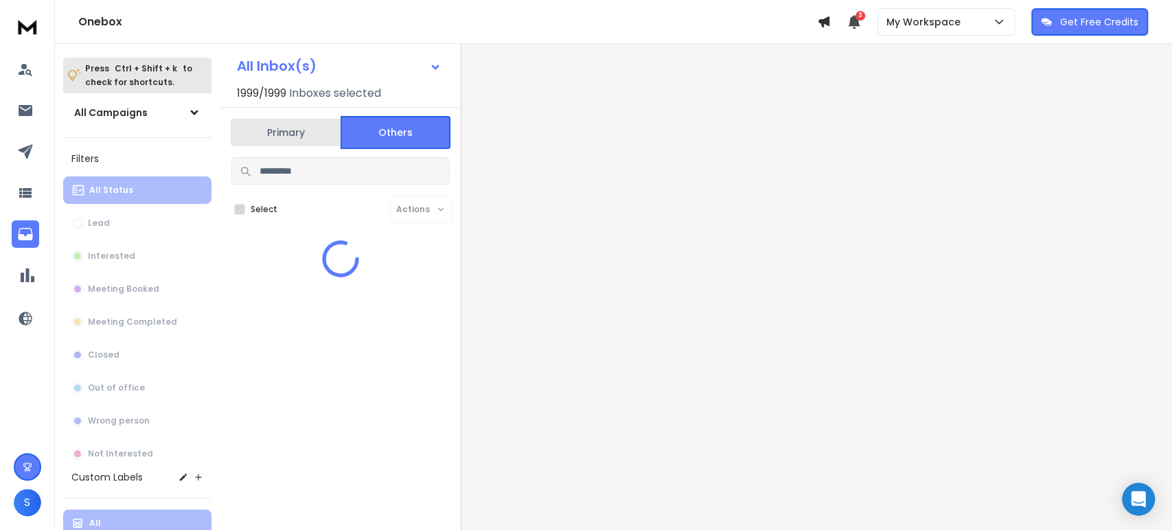
click at [358, 132] on button "Others" at bounding box center [396, 132] width 110 height 33
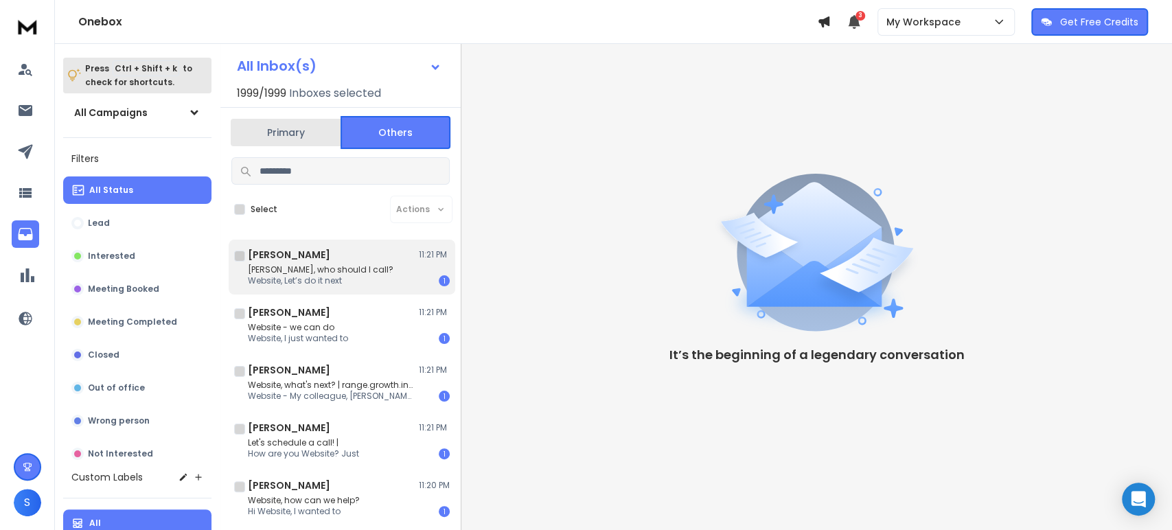
click at [386, 271] on div "Shawn, who should I call? Website, Let’s do it next 1" at bounding box center [349, 275] width 202 height 22
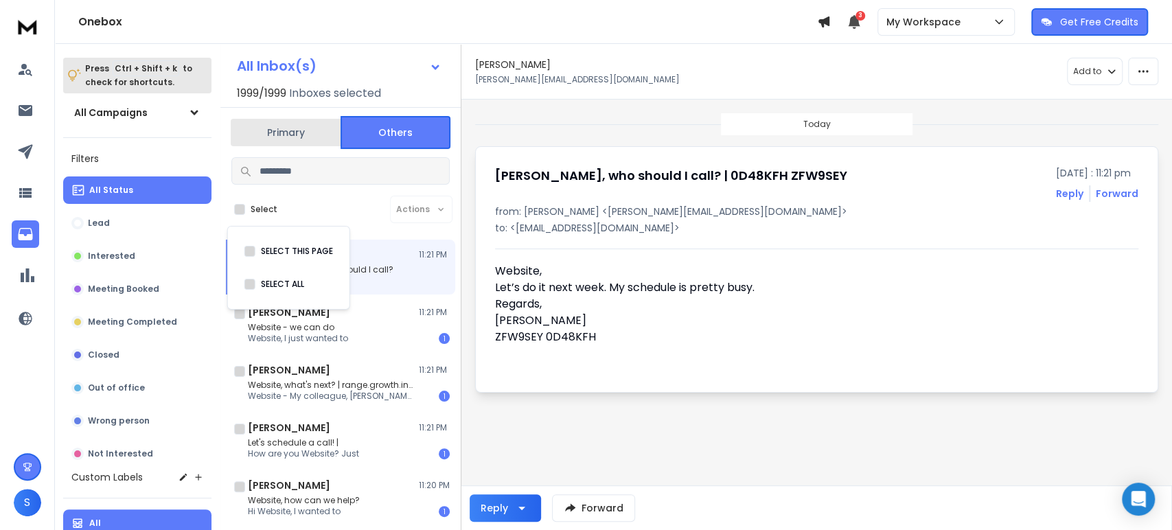
click at [250, 286] on button "SELECT THIS PAGE" at bounding box center [249, 284] width 11 height 11
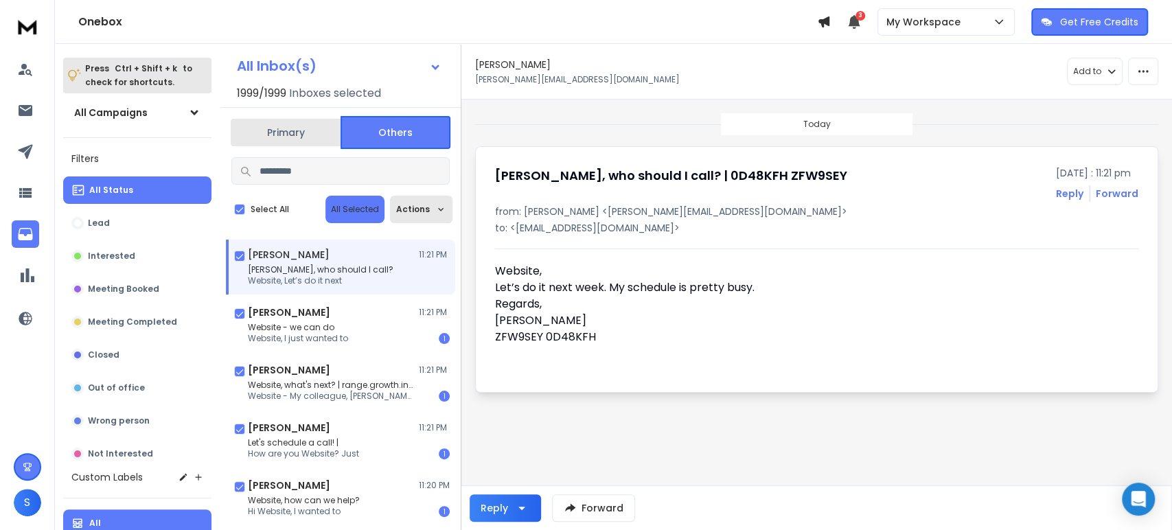
click at [402, 204] on p "Actions" at bounding box center [413, 209] width 34 height 11
click at [396, 240] on div "Delete email" at bounding box center [399, 240] width 79 height 14
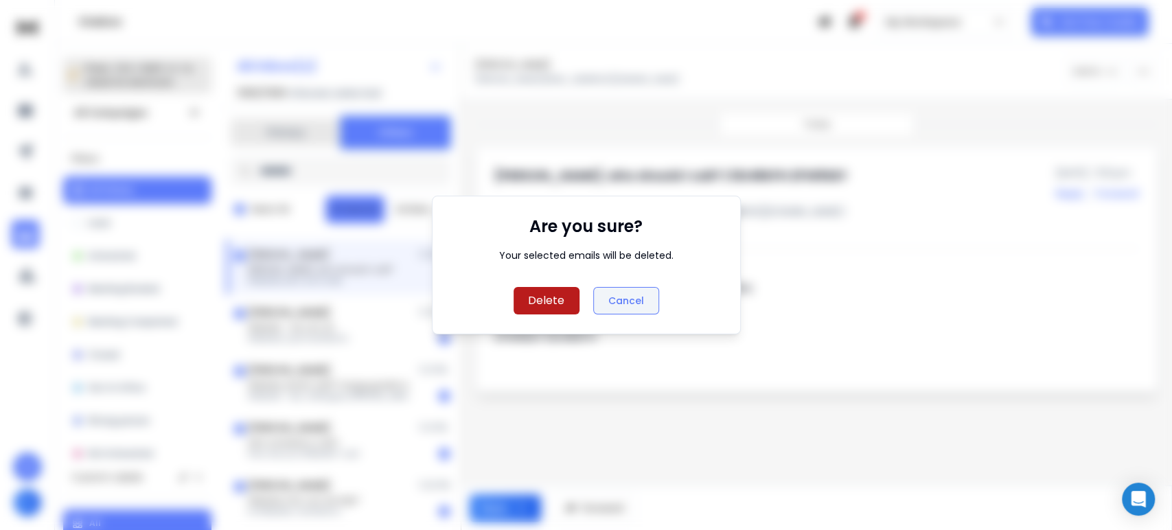
click at [521, 297] on button "Delete" at bounding box center [547, 300] width 66 height 27
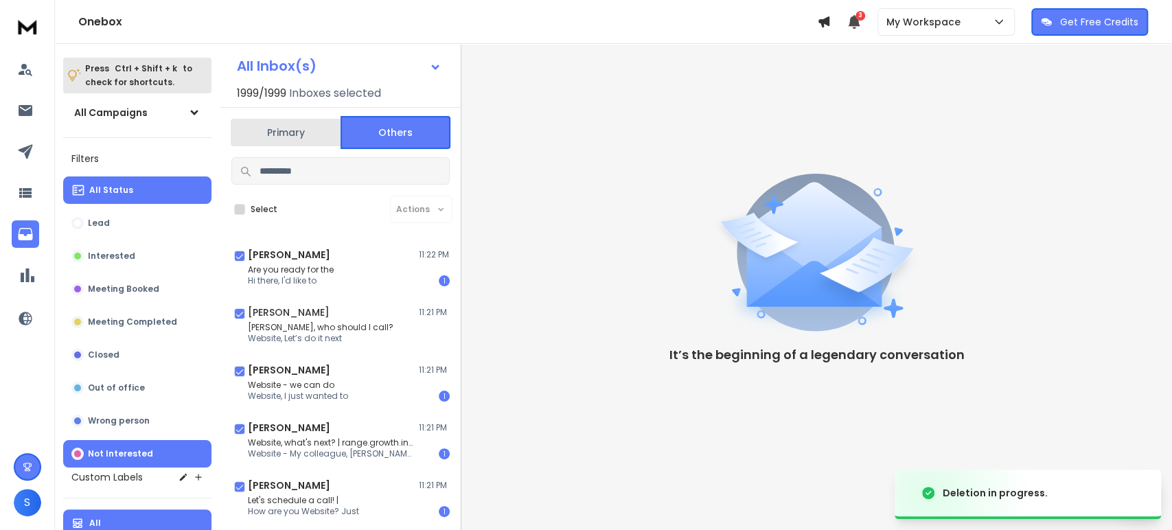
scroll to position [161, 0]
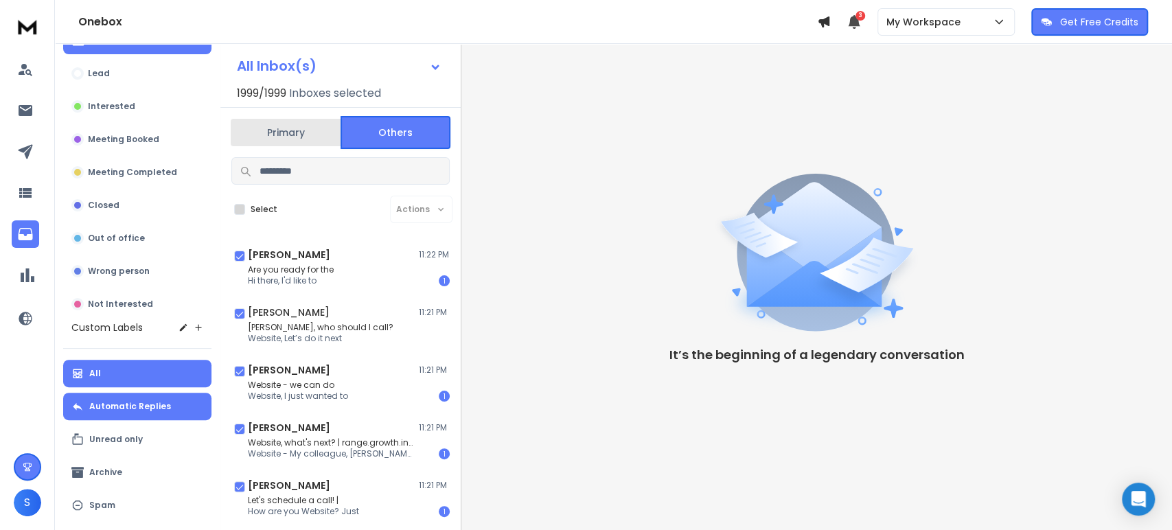
click at [142, 401] on p "Automatic Replies" at bounding box center [130, 406] width 82 height 11
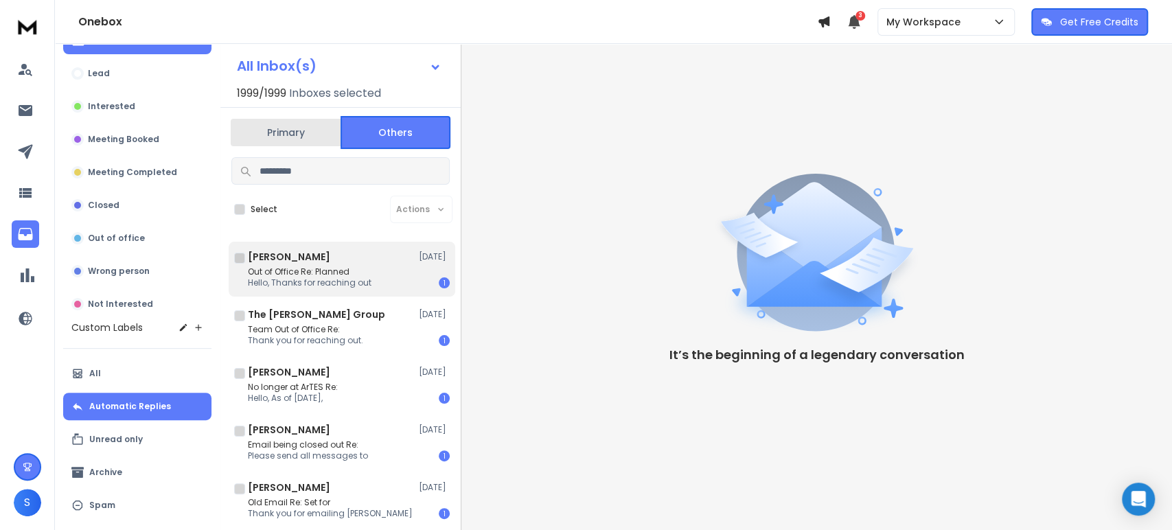
scroll to position [2595, 0]
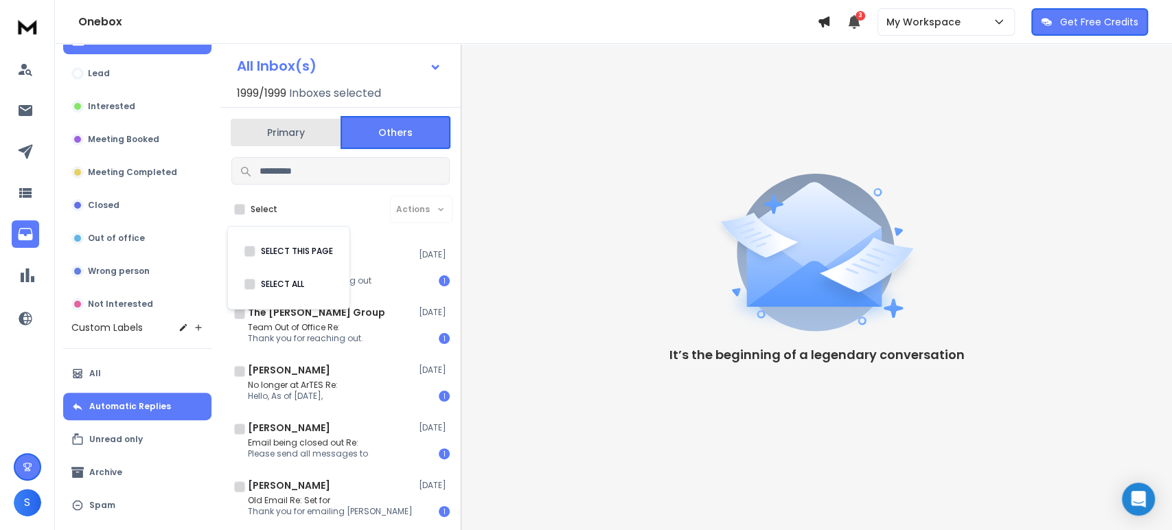
click at [251, 285] on button "SELECT THIS PAGE" at bounding box center [249, 284] width 11 height 11
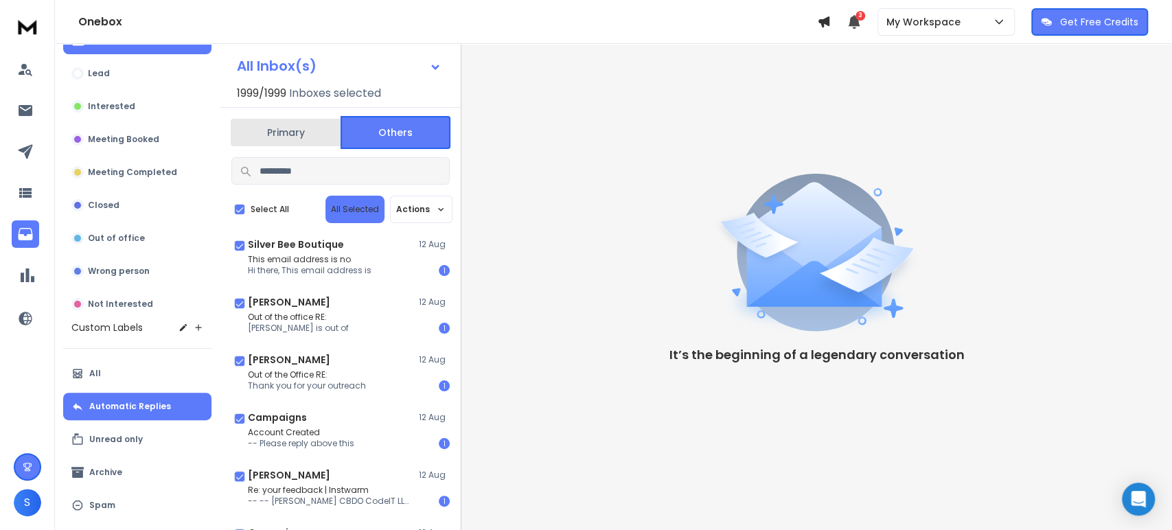
scroll to position [4197, 0]
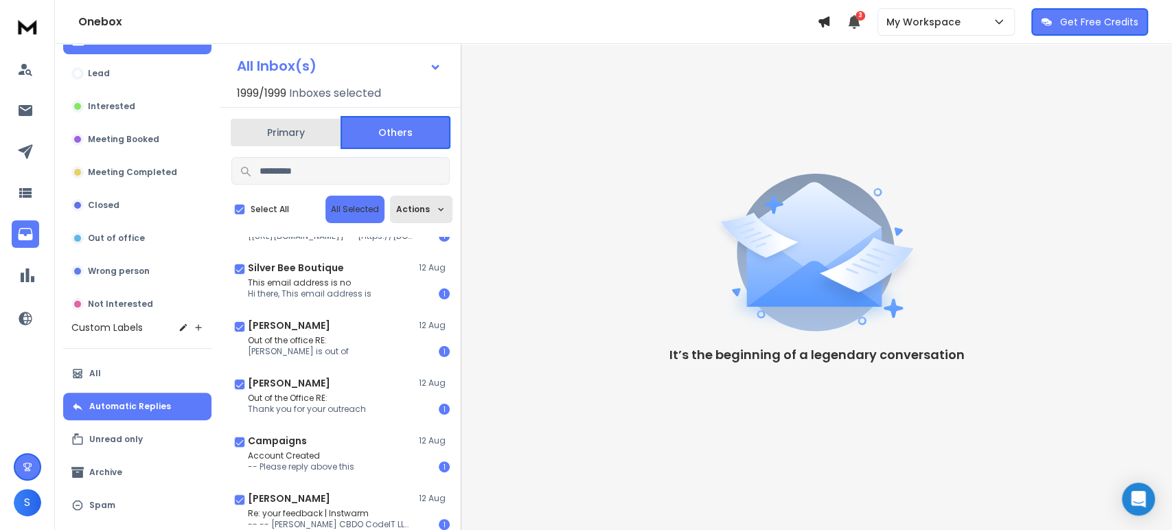
click at [437, 207] on icon "button" at bounding box center [440, 209] width 11 height 11
click at [417, 244] on div "Delete email" at bounding box center [399, 240] width 79 height 14
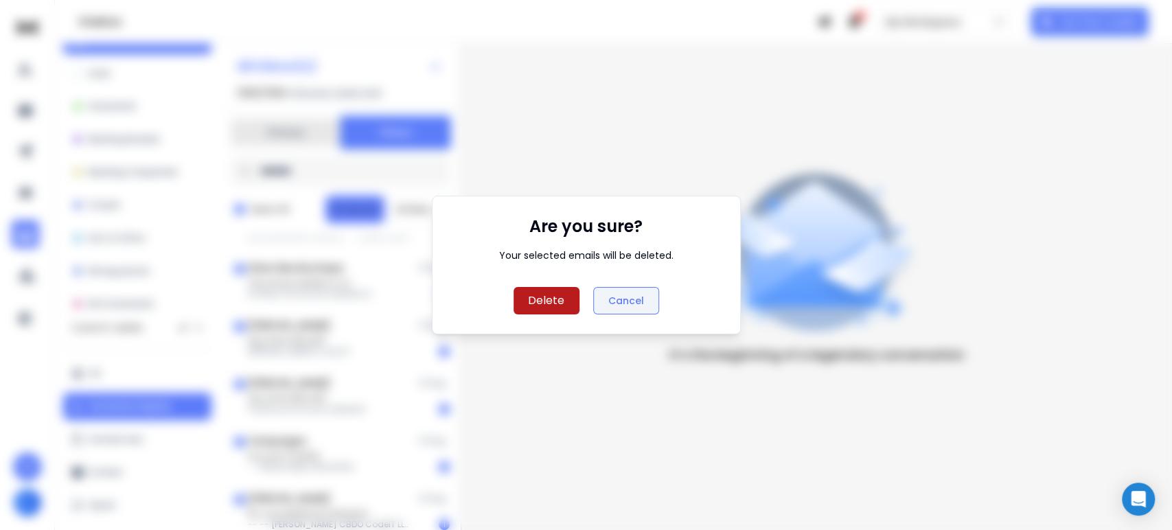
click at [566, 307] on button "Delete" at bounding box center [547, 300] width 66 height 27
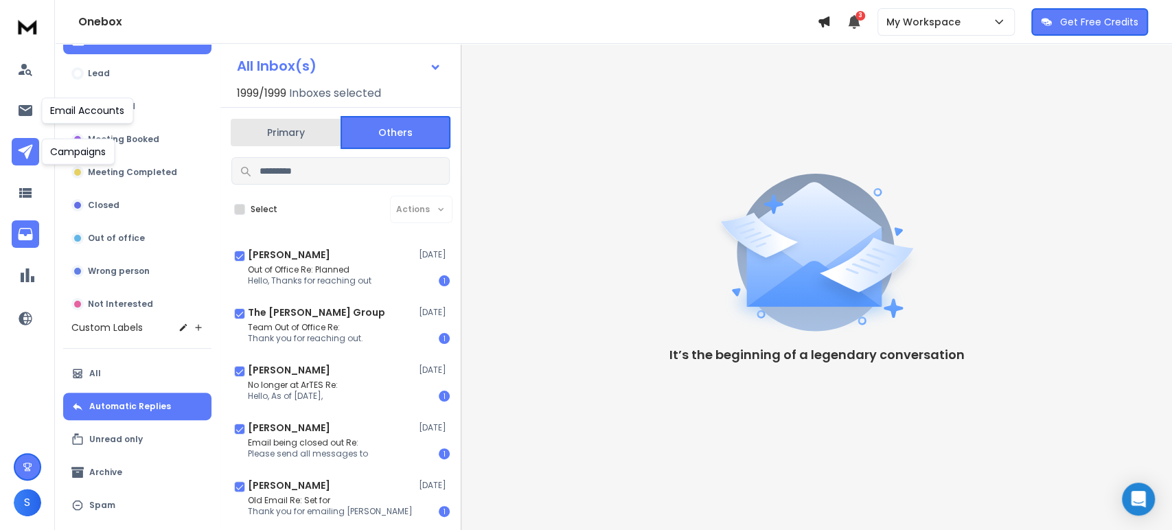
scroll to position [5479, 0]
click at [27, 144] on icon at bounding box center [25, 151] width 16 height 16
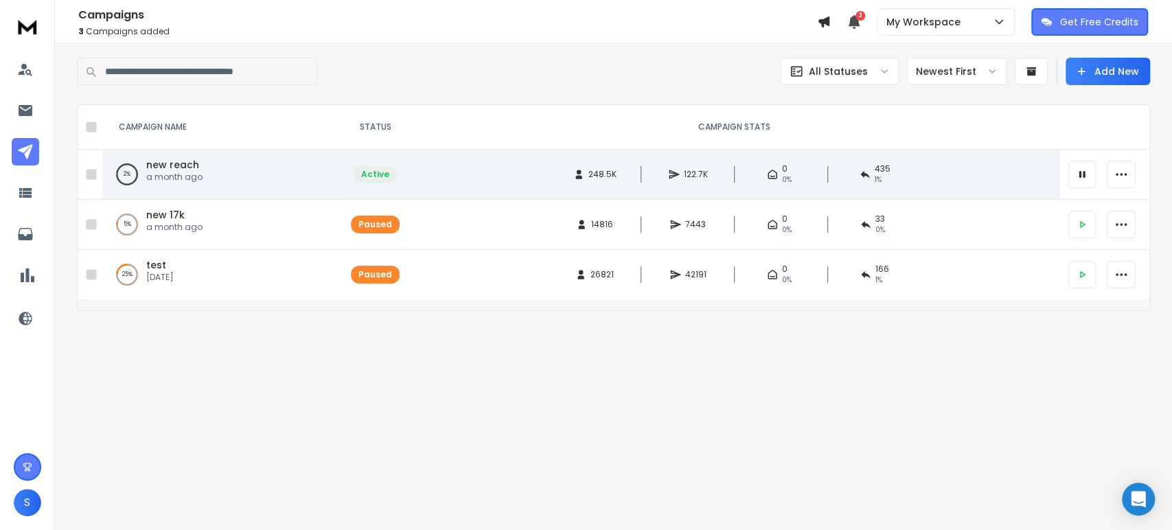
click at [522, 175] on div "248.5K 122.7K 0 0% 435 1 %" at bounding box center [734, 174] width 636 height 22
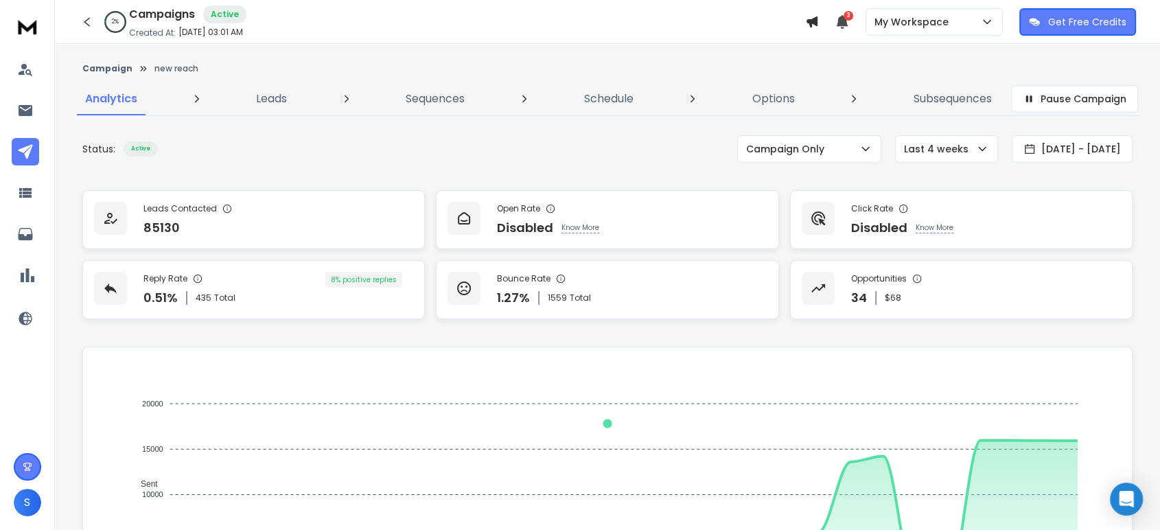
click at [574, 297] on span "Total" at bounding box center [580, 297] width 21 height 11
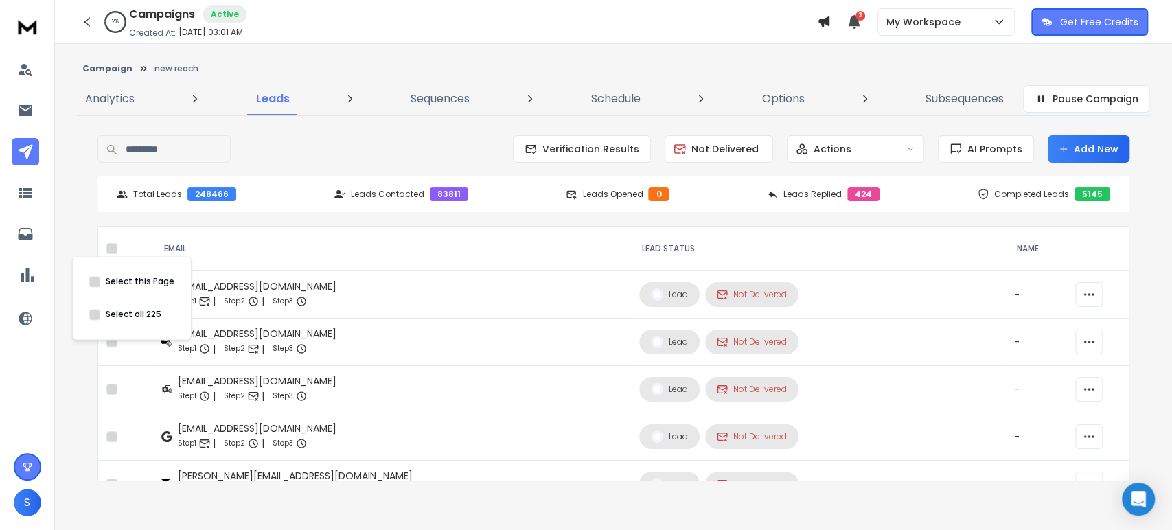
click at [89, 317] on button "Select this Page" at bounding box center [94, 314] width 11 height 11
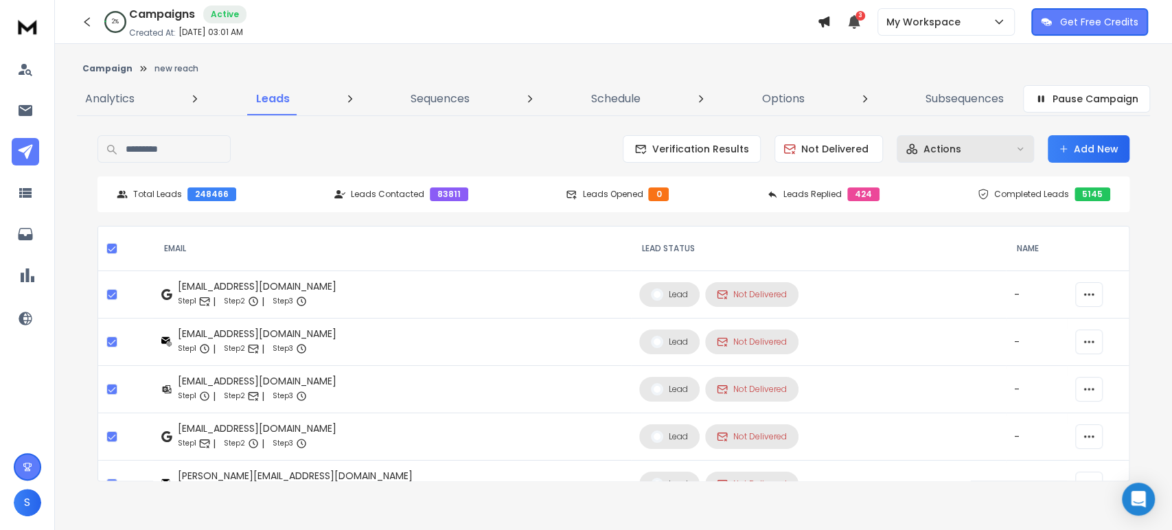
click at [952, 147] on p "Actions" at bounding box center [942, 149] width 38 height 14
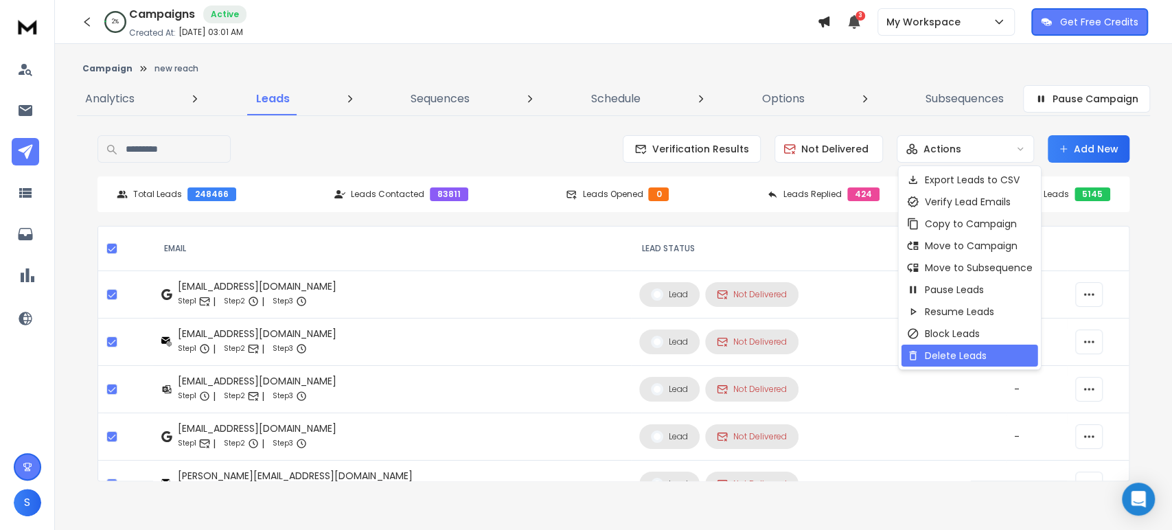
click at [973, 349] on p "Delete Leads" at bounding box center [956, 356] width 62 height 14
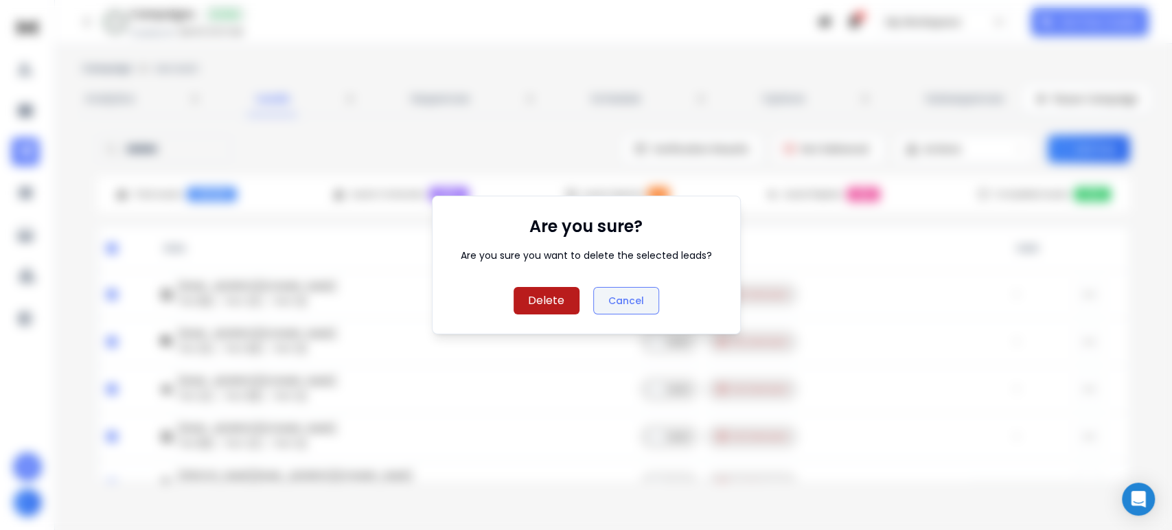
click at [535, 295] on button "Delete" at bounding box center [547, 300] width 66 height 27
